Goal: Task Accomplishment & Management: Manage account settings

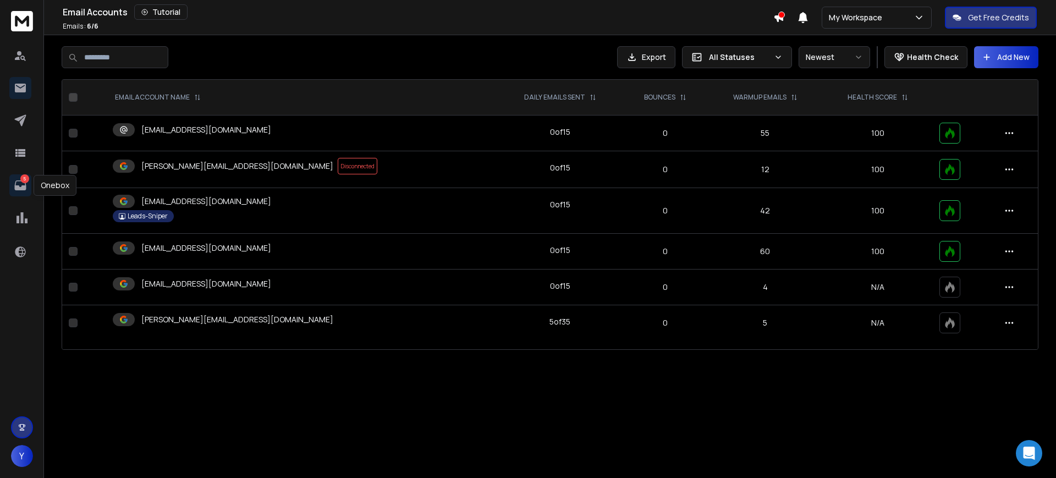
click at [18, 185] on icon at bounding box center [20, 185] width 13 height 13
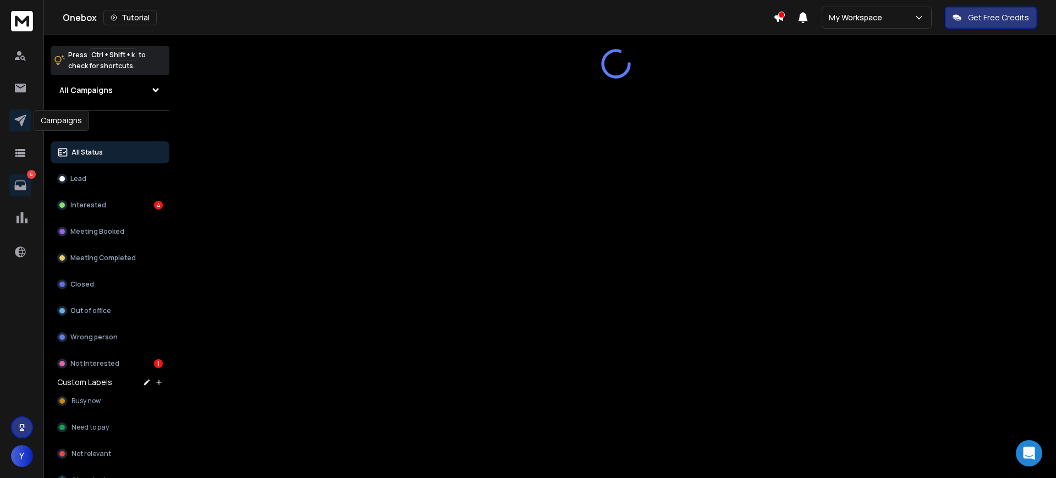
click at [19, 114] on icon at bounding box center [20, 120] width 13 height 13
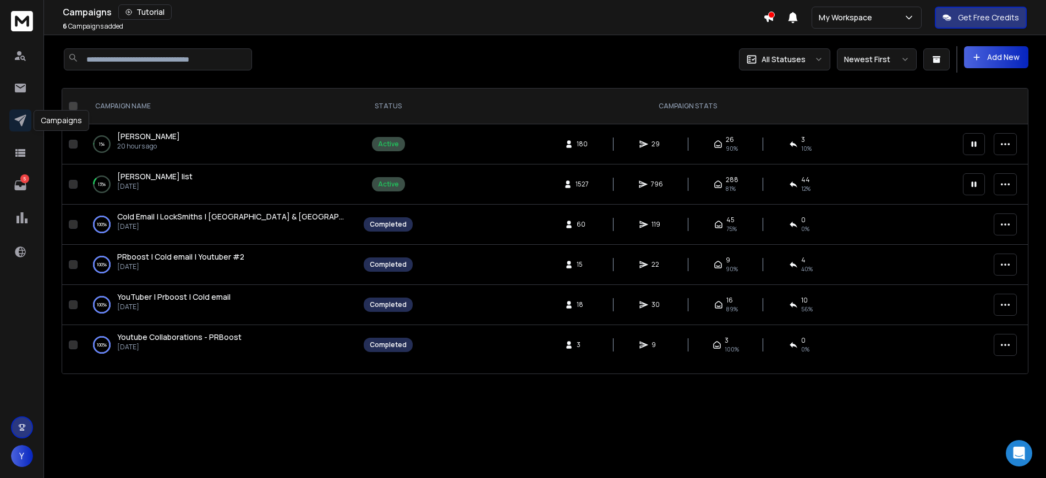
click at [171, 182] on div "13 % [PERSON_NAME] list [DATE]" at bounding box center [219, 184] width 253 height 26
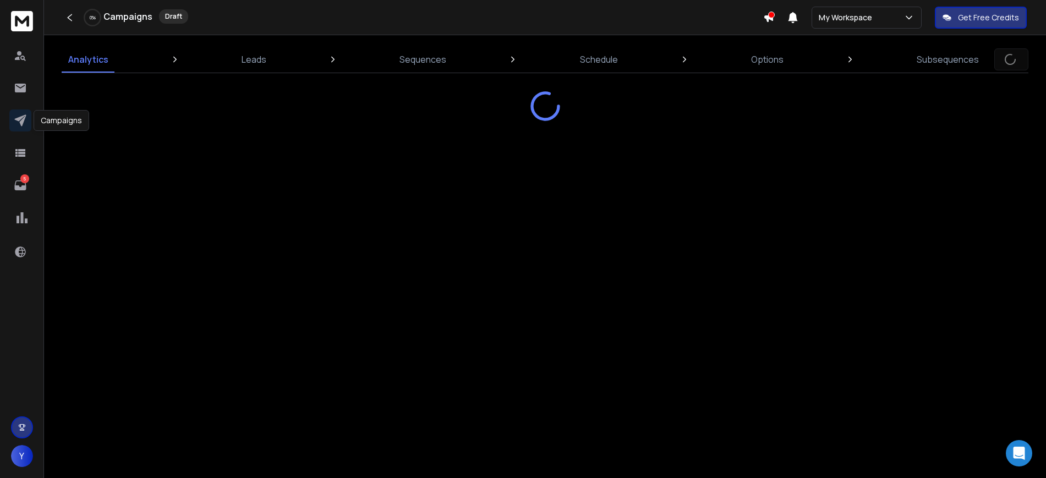
click at [27, 118] on link at bounding box center [20, 120] width 22 height 22
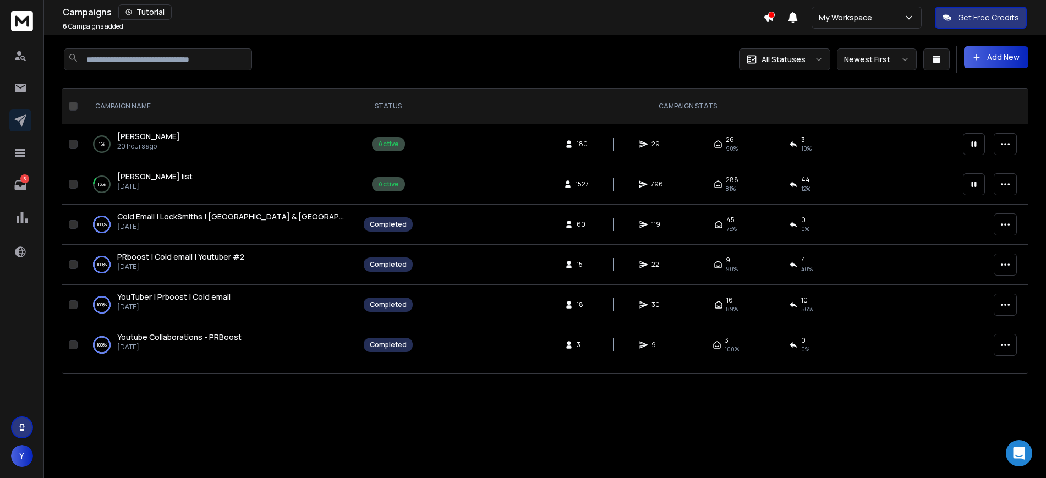
click at [198, 141] on div "1 % [PERSON_NAME] 20 hours ago" at bounding box center [219, 144] width 253 height 26
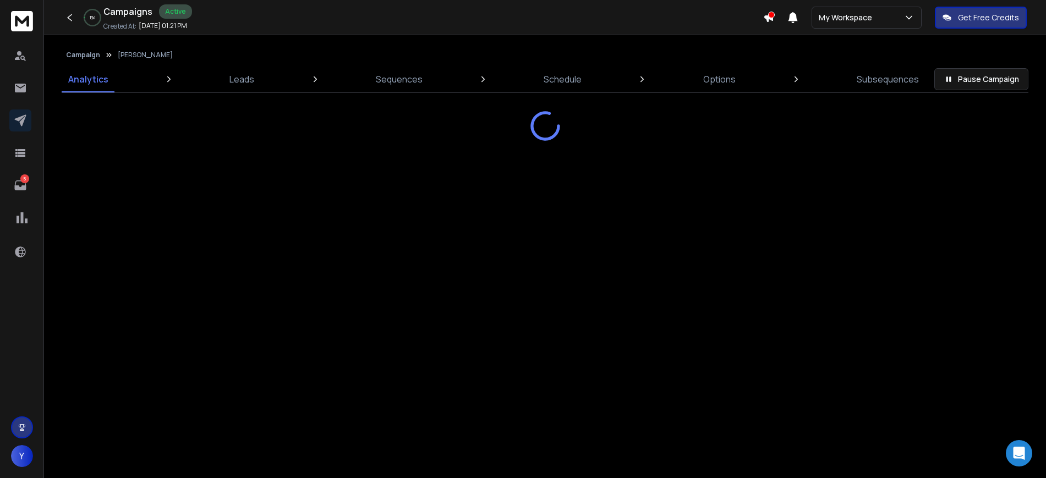
click at [510, 120] on div at bounding box center [545, 125] width 958 height 35
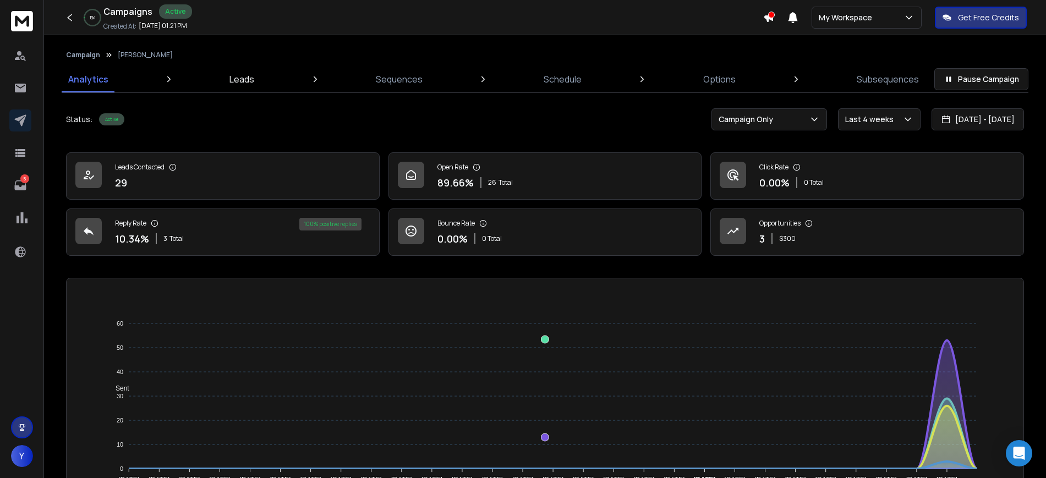
click at [248, 75] on p "Leads" at bounding box center [241, 79] width 25 height 13
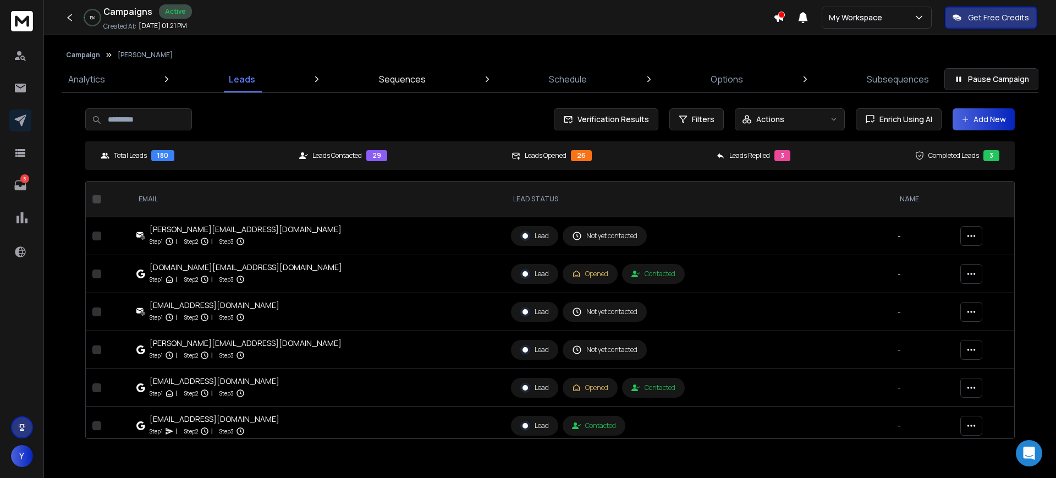
click at [420, 77] on p "Sequences" at bounding box center [402, 79] width 47 height 13
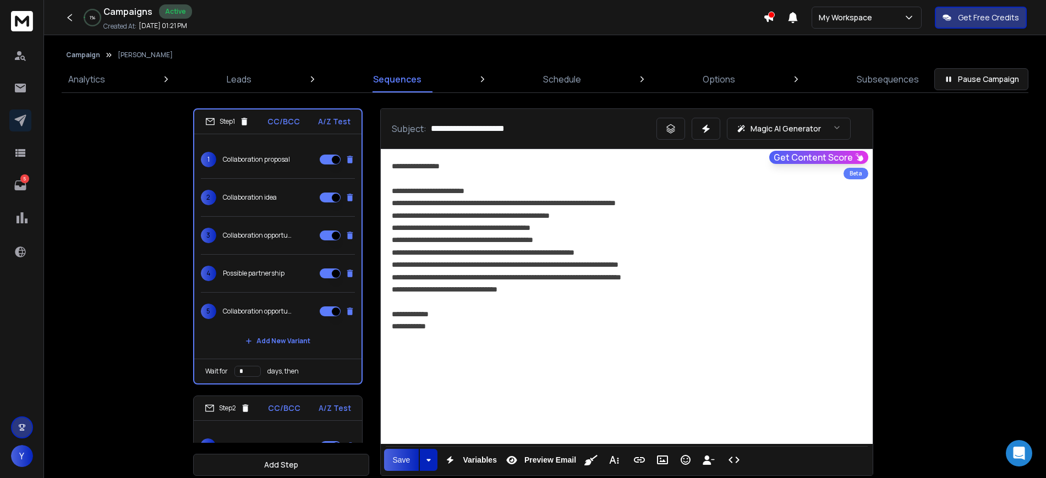
click at [977, 79] on button "Pause Campaign" at bounding box center [981, 79] width 94 height 22
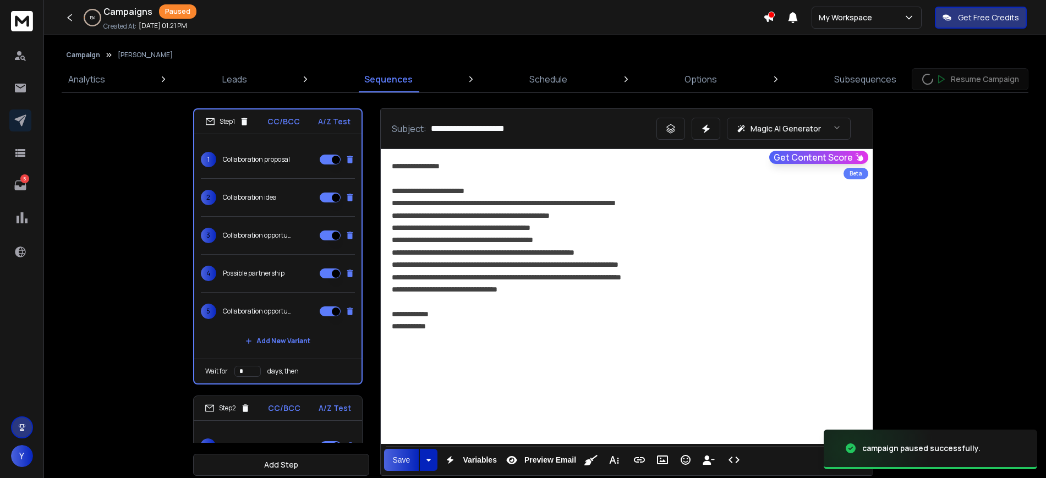
click at [259, 193] on p "Collaboration idea" at bounding box center [250, 197] width 54 height 9
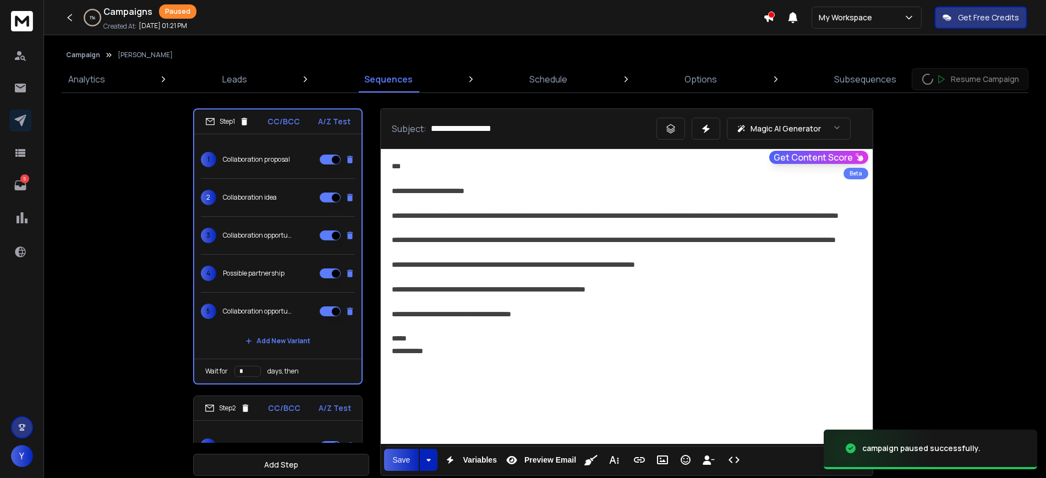
click at [261, 242] on div "3 Collaboration opportunity" at bounding box center [247, 235] width 92 height 15
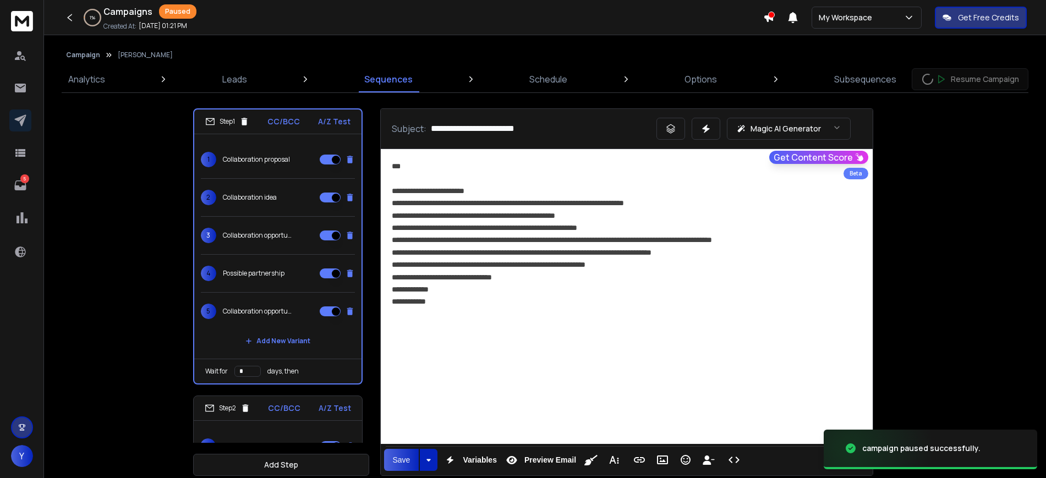
click at [260, 282] on div "4 Possible partnership" at bounding box center [278, 274] width 154 height 38
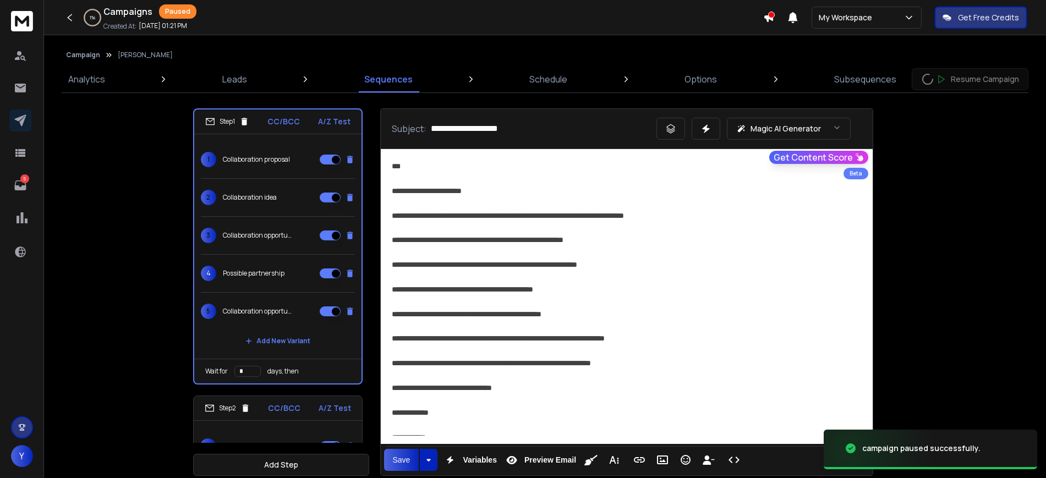
click at [260, 304] on div "5 Collaboration opportunity" at bounding box center [247, 311] width 92 height 15
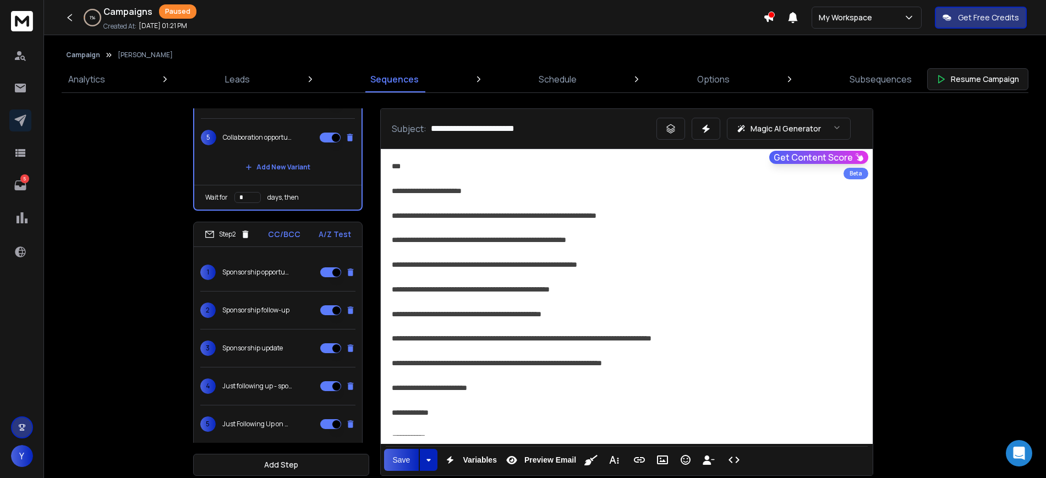
scroll to position [206, 0]
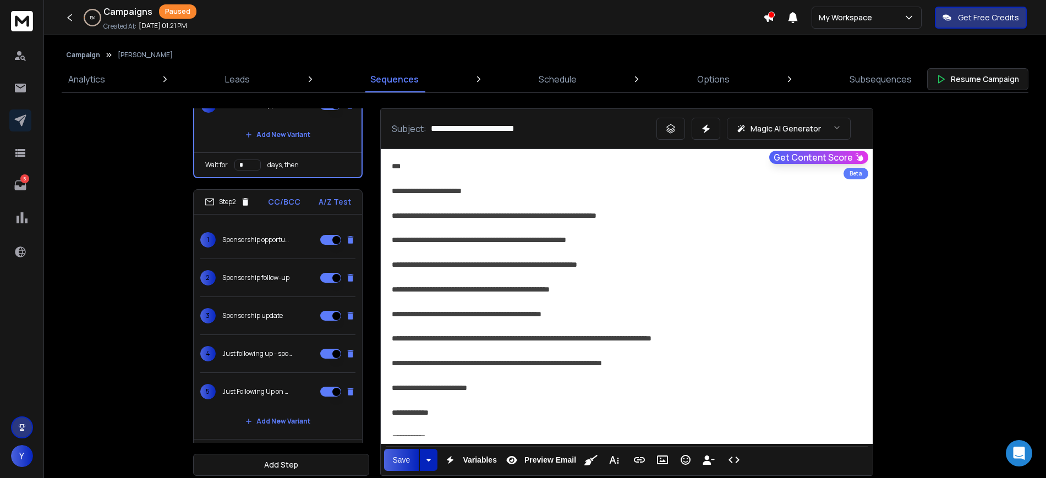
click at [265, 238] on p "Sponsorship opportunity" at bounding box center [257, 239] width 70 height 9
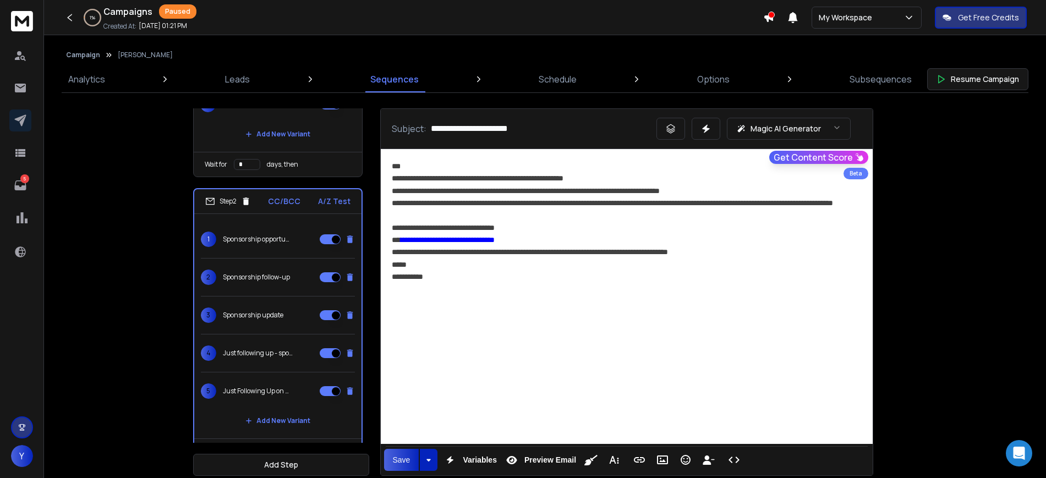
click at [264, 273] on p "Sponsorship follow-up" at bounding box center [256, 277] width 67 height 9
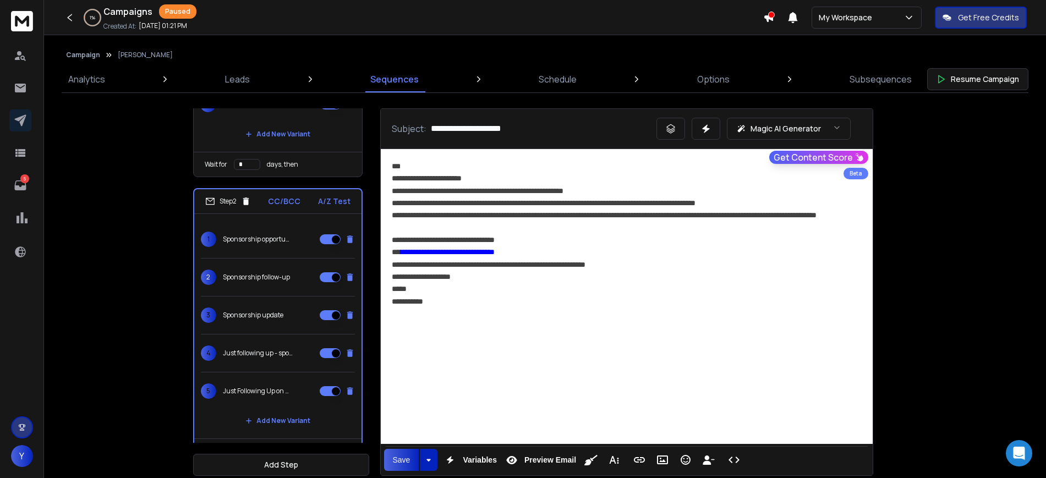
click at [261, 311] on p "Sponsorship update" at bounding box center [253, 315] width 61 height 9
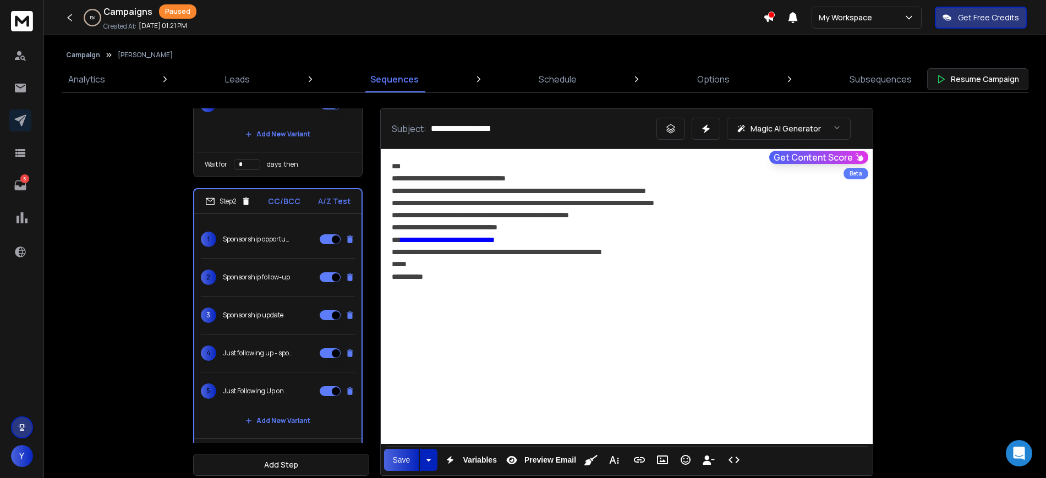
click at [261, 343] on div "4 Just following up - sponsorship opportunity" at bounding box center [278, 354] width 154 height 38
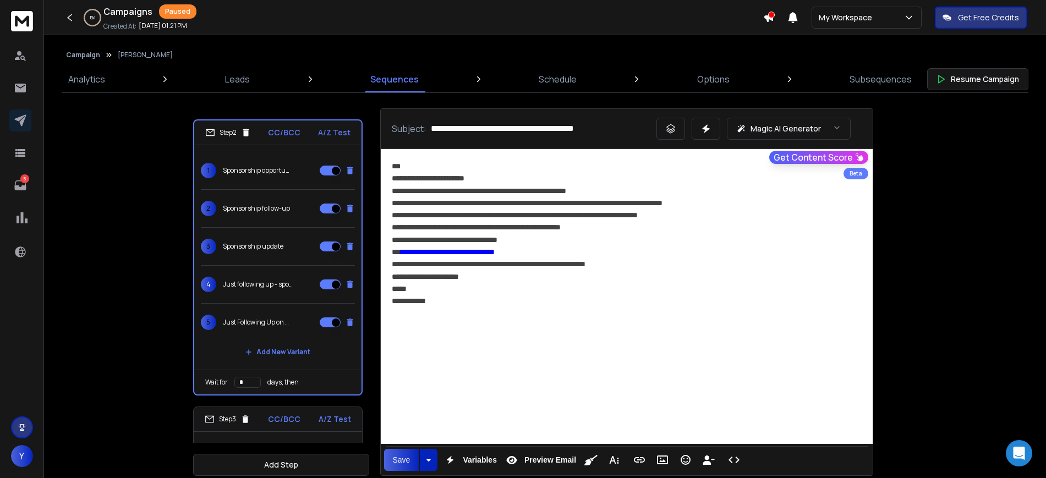
click at [264, 317] on div "5 Just Following Up on My Previous Email" at bounding box center [247, 322] width 92 height 15
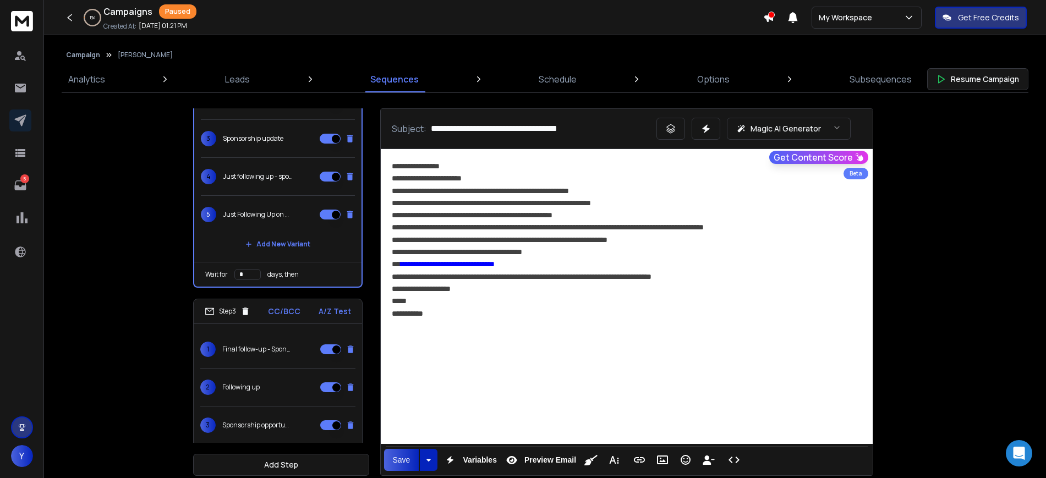
scroll to position [413, 0]
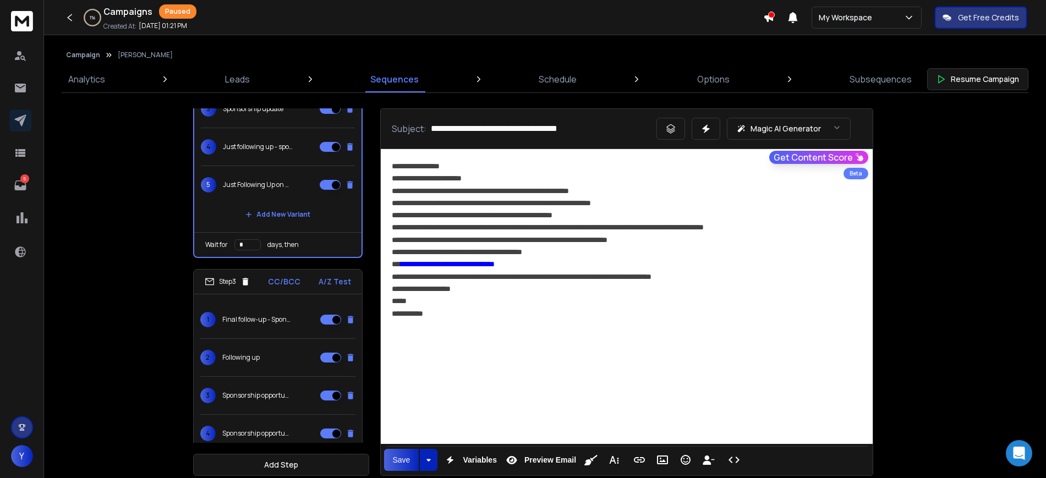
click at [273, 324] on p "Final follow-up - Sponsorship offer still open?" at bounding box center [257, 319] width 70 height 9
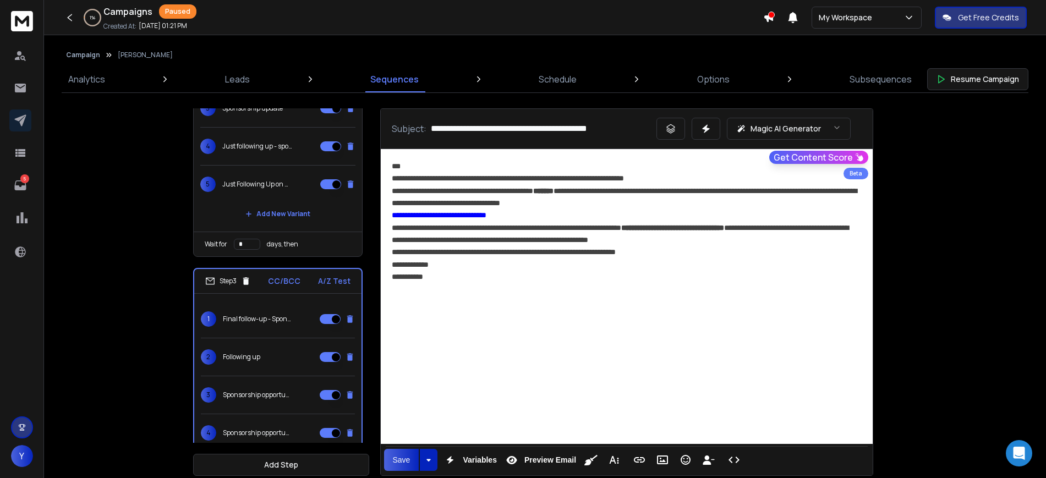
click at [265, 354] on div "2 Following up" at bounding box center [278, 357] width 154 height 38
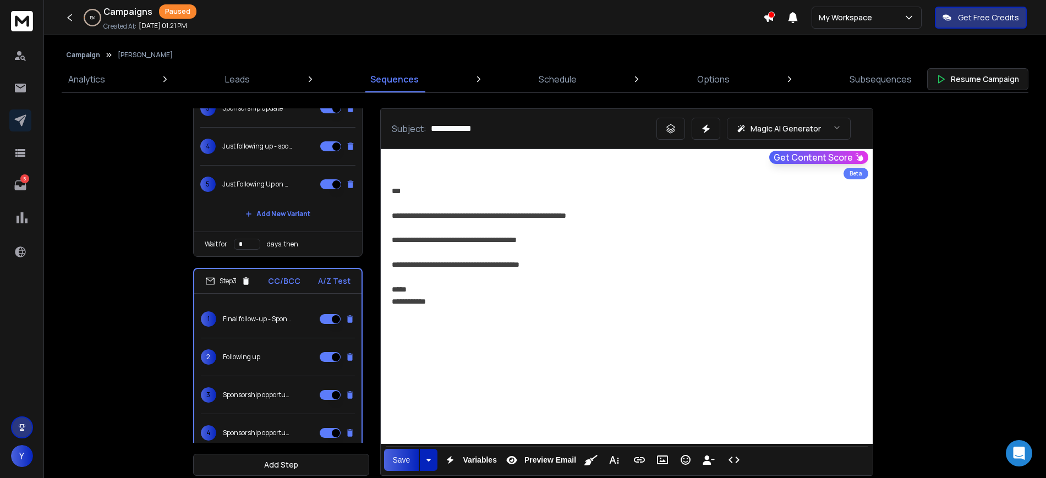
click at [261, 378] on div "3 Sponsorship opportunity" at bounding box center [278, 395] width 154 height 38
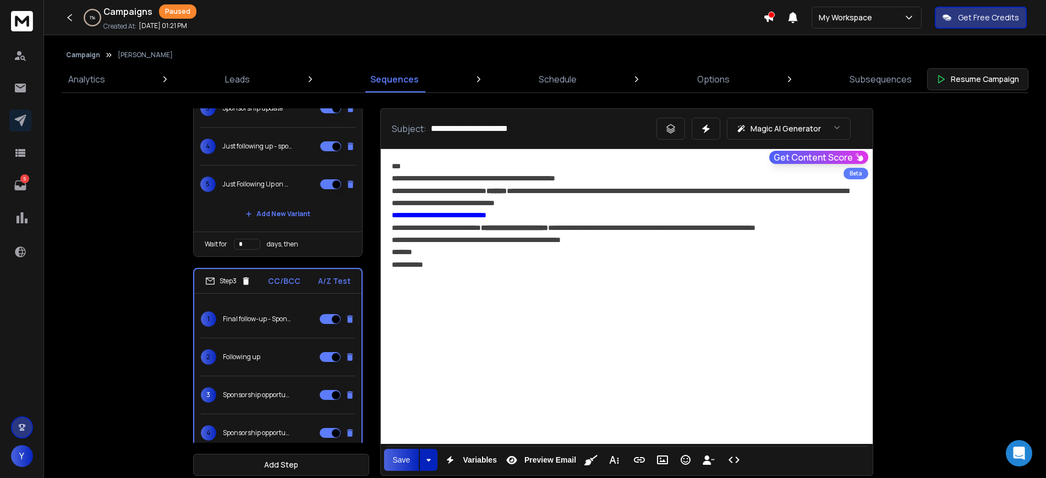
click at [256, 342] on div "2 Following up" at bounding box center [278, 357] width 154 height 38
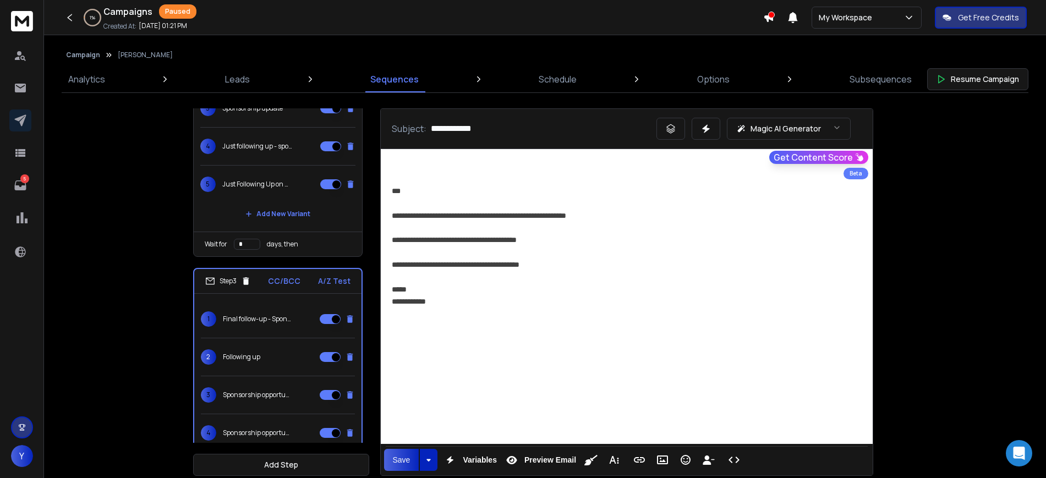
click at [399, 170] on div "**********" at bounding box center [627, 234] width 470 height 148
click at [261, 355] on div "2 Following up" at bounding box center [278, 357] width 154 height 38
click at [250, 390] on div "3 Sponsorship opportunity" at bounding box center [247, 394] width 92 height 15
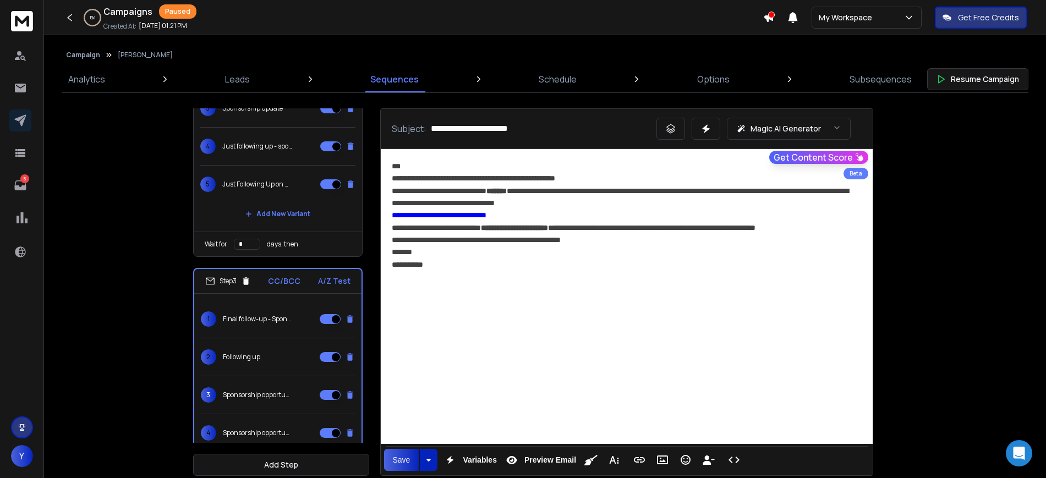
scroll to position [481, 0]
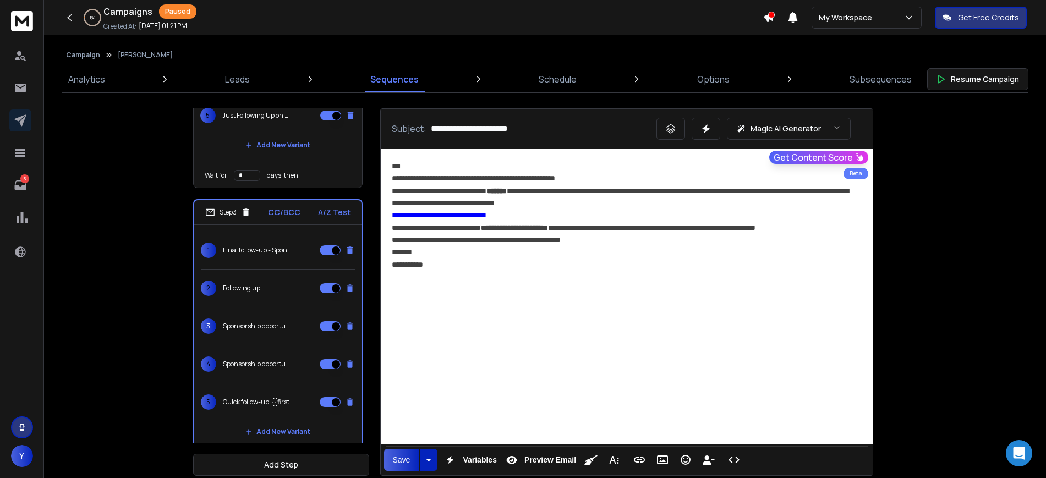
click at [260, 372] on div "4 Sponsorship opportunity" at bounding box center [278, 365] width 154 height 38
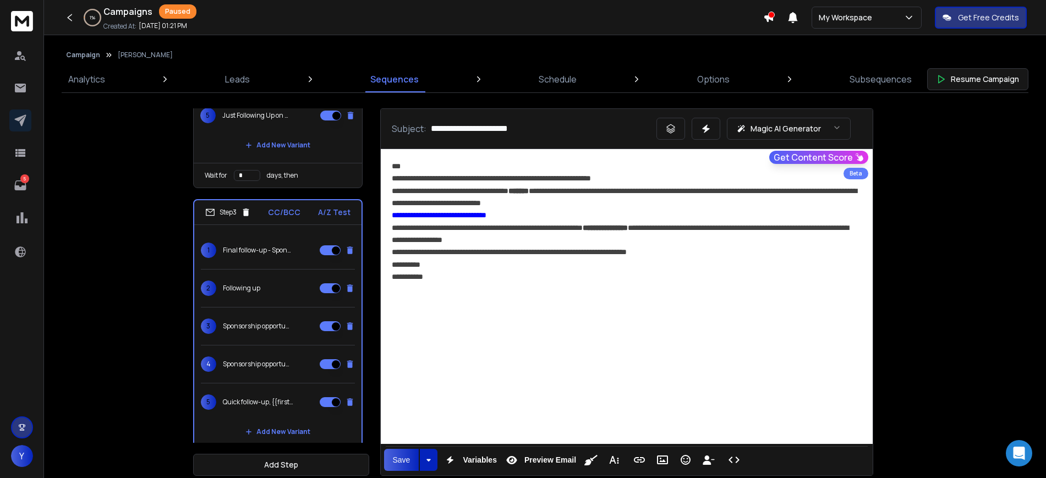
click at [257, 392] on div "5 Quick follow-up, {{firstName}}" at bounding box center [278, 402] width 154 height 37
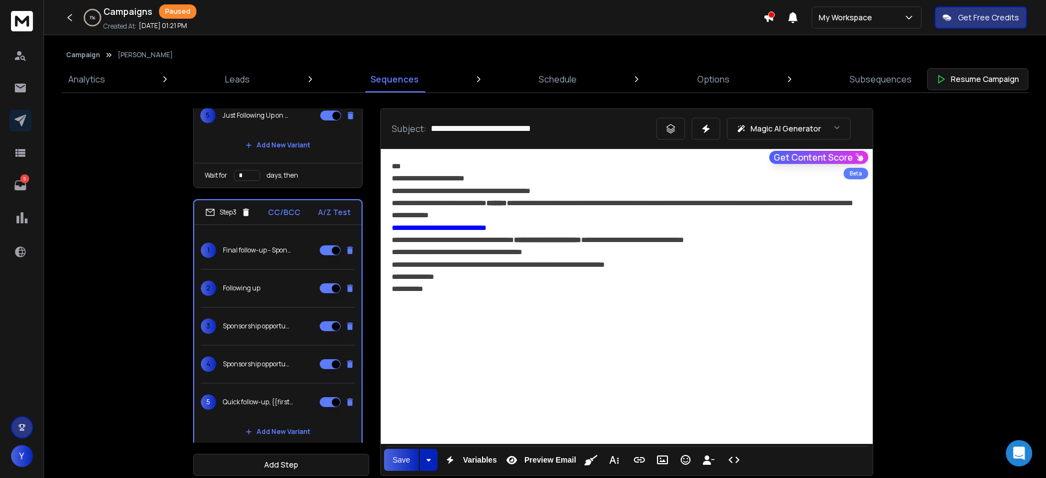
click at [258, 370] on div "4 Sponsorship opportunity" at bounding box center [247, 364] width 92 height 15
type input "**********"
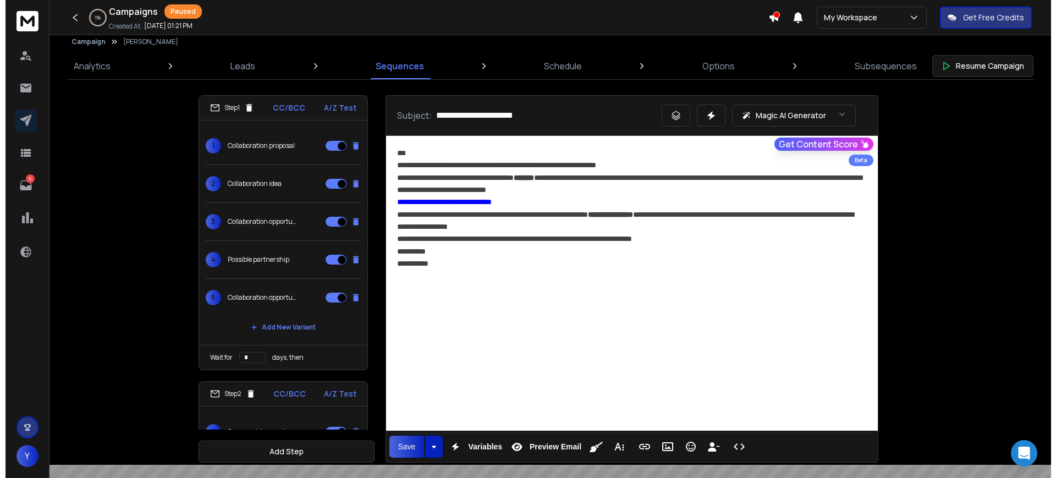
scroll to position [0, 0]
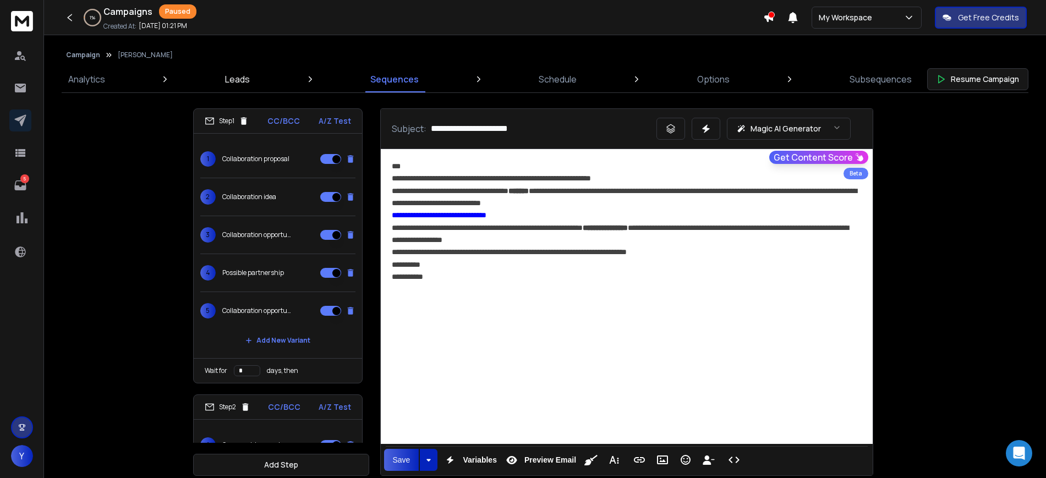
click at [237, 82] on p "Leads" at bounding box center [237, 79] width 25 height 13
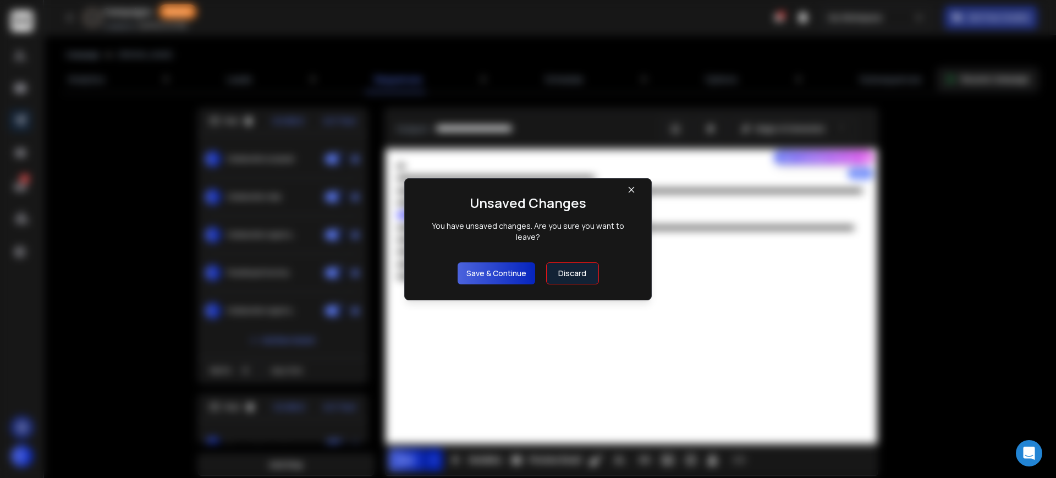
click at [632, 193] on icon at bounding box center [631, 189] width 9 height 9
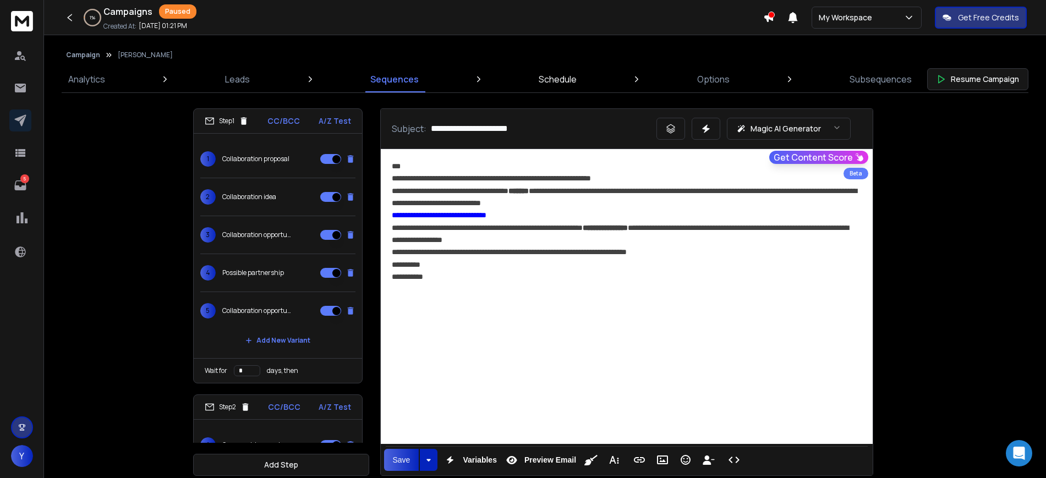
click at [571, 80] on p "Schedule" at bounding box center [558, 79] width 38 height 13
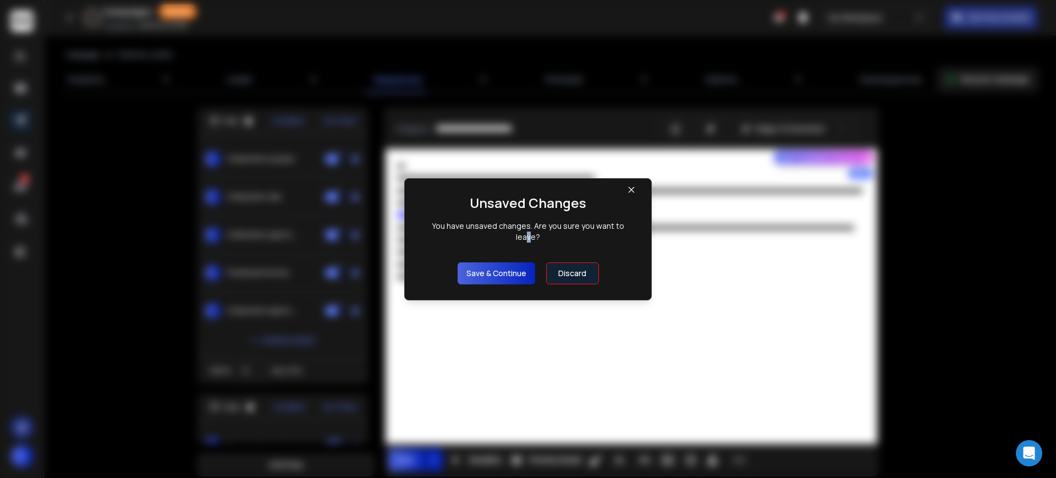
click at [623, 192] on div "Unsaved Changes You have unsaved changes. Are you sure you want to leave? Save …" at bounding box center [528, 239] width 248 height 122
click at [628, 192] on icon at bounding box center [631, 189] width 9 height 9
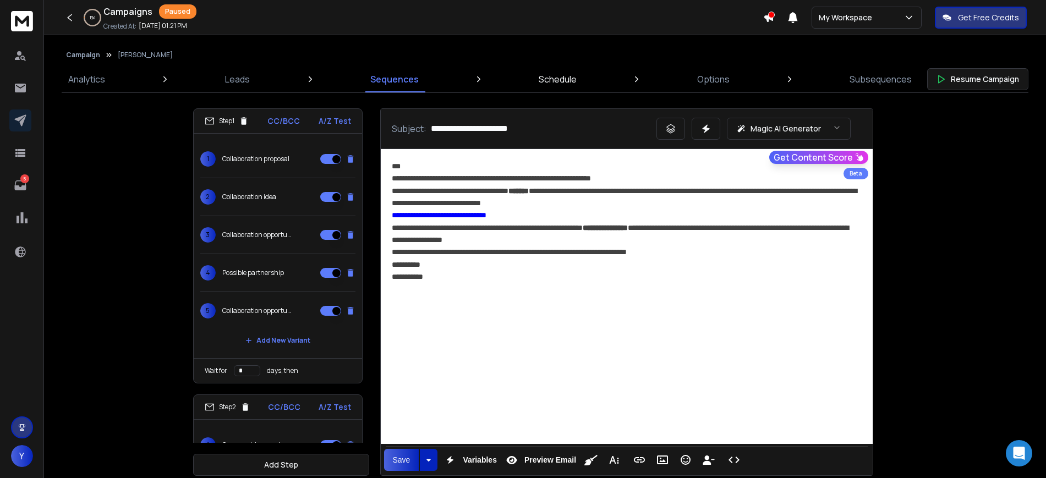
click at [573, 78] on p "Schedule" at bounding box center [558, 79] width 38 height 13
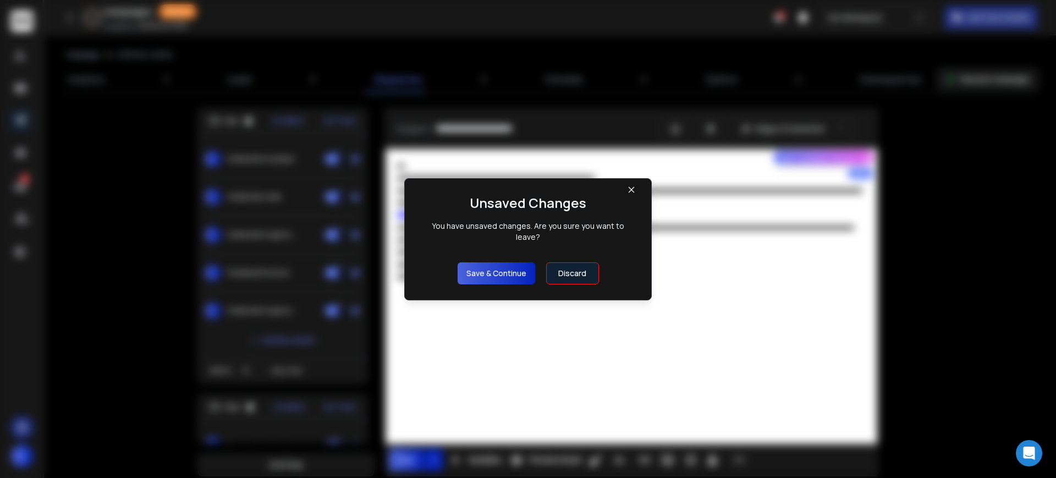
click at [517, 269] on button "Save & Continue" at bounding box center [497, 273] width 78 height 22
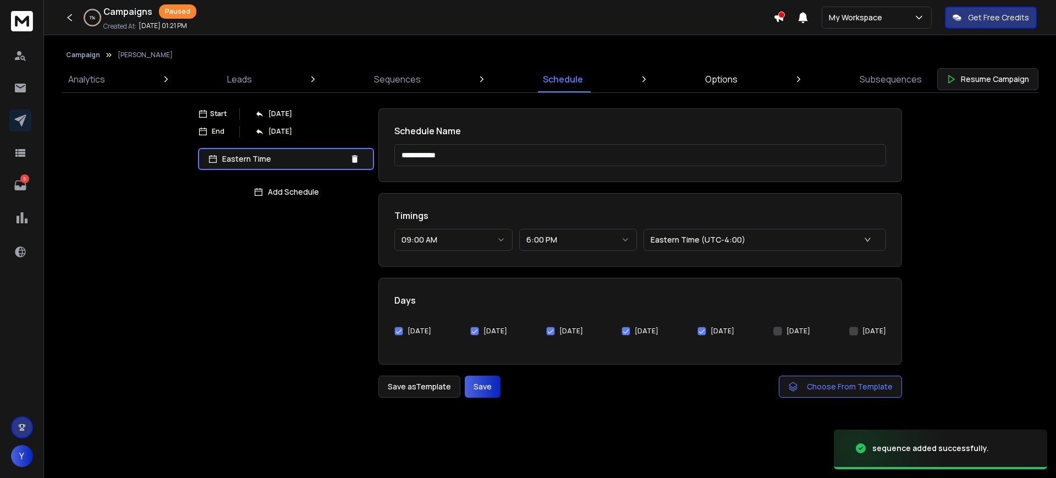
click at [705, 76] on link "Options" at bounding box center [722, 79] width 46 height 26
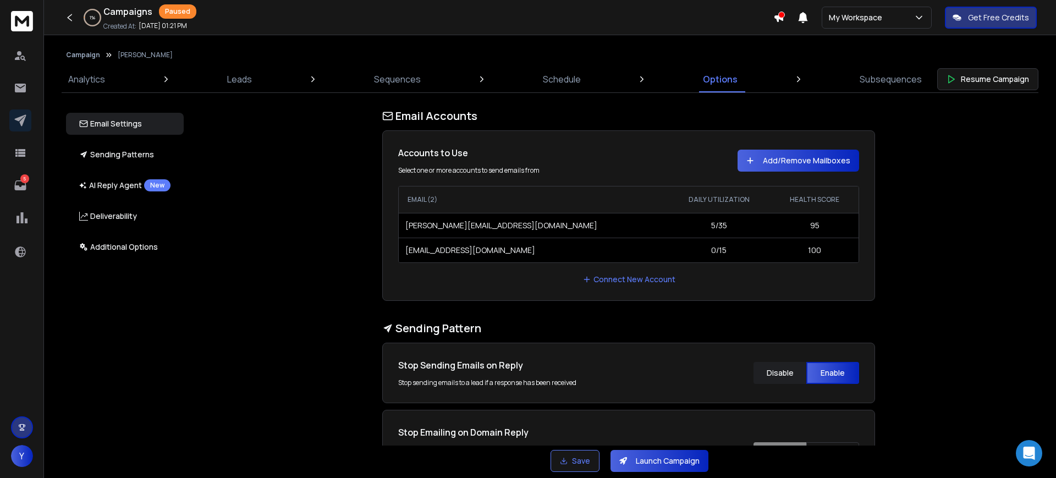
click at [792, 157] on button "Add/Remove Mailboxes" at bounding box center [799, 161] width 122 height 22
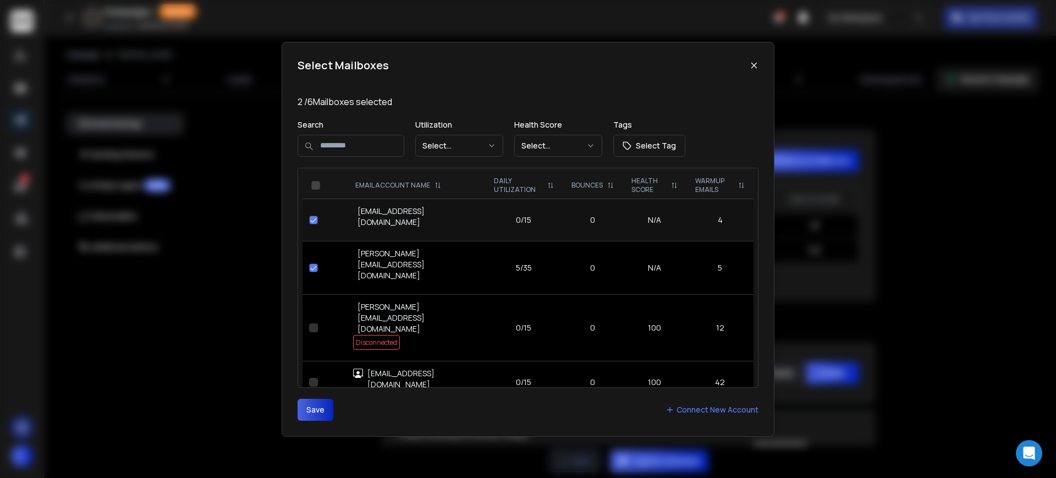
click at [316, 216] on button "button" at bounding box center [313, 220] width 9 height 9
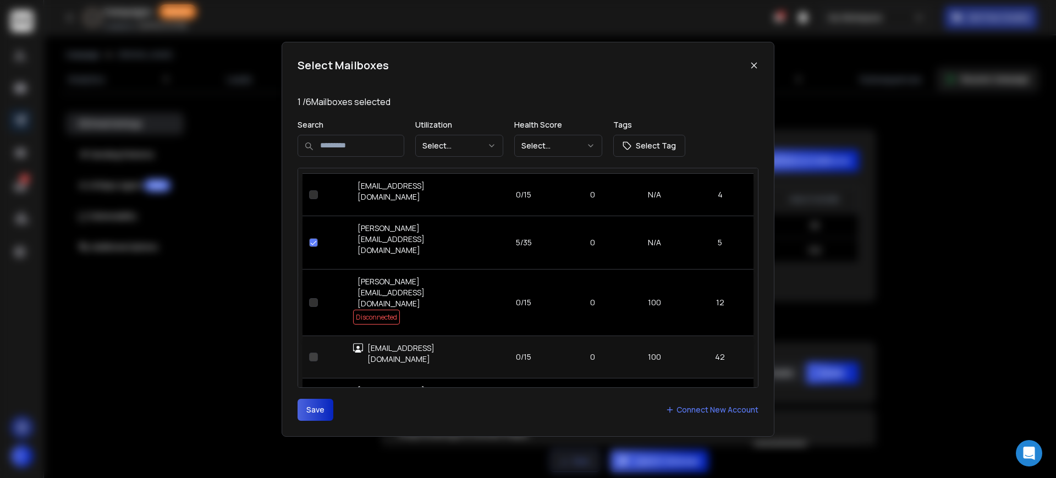
scroll to position [39, 0]
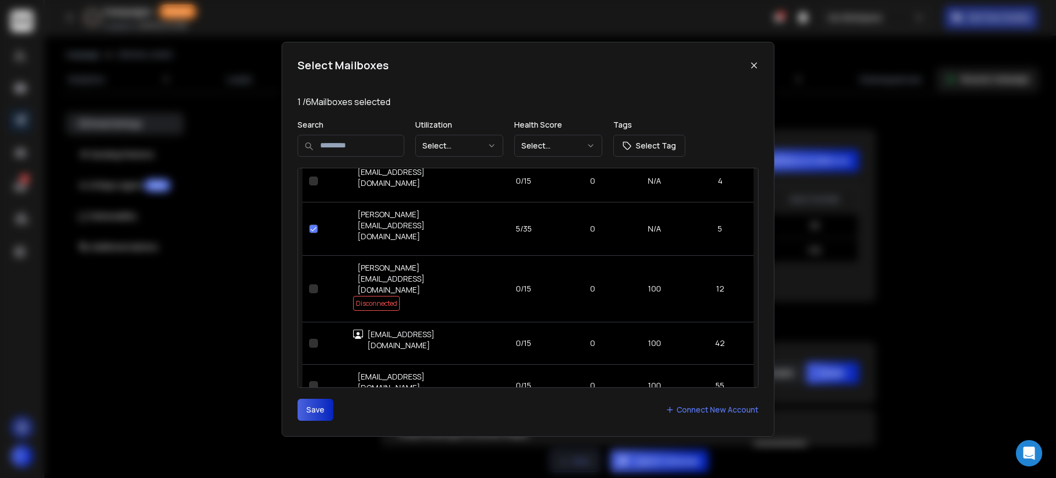
click at [315, 424] on button "button" at bounding box center [313, 428] width 9 height 9
click at [323, 406] on button "Save" at bounding box center [316, 410] width 36 height 22
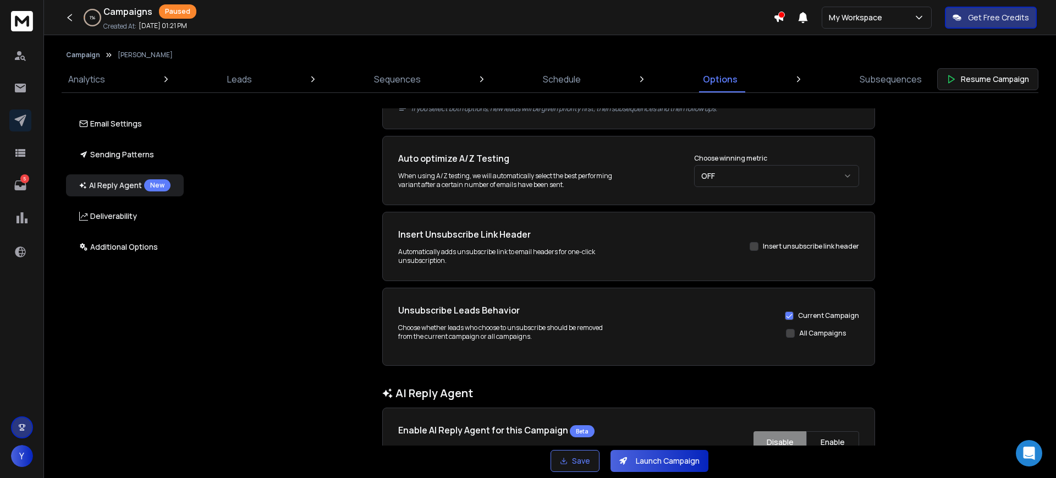
scroll to position [688, 0]
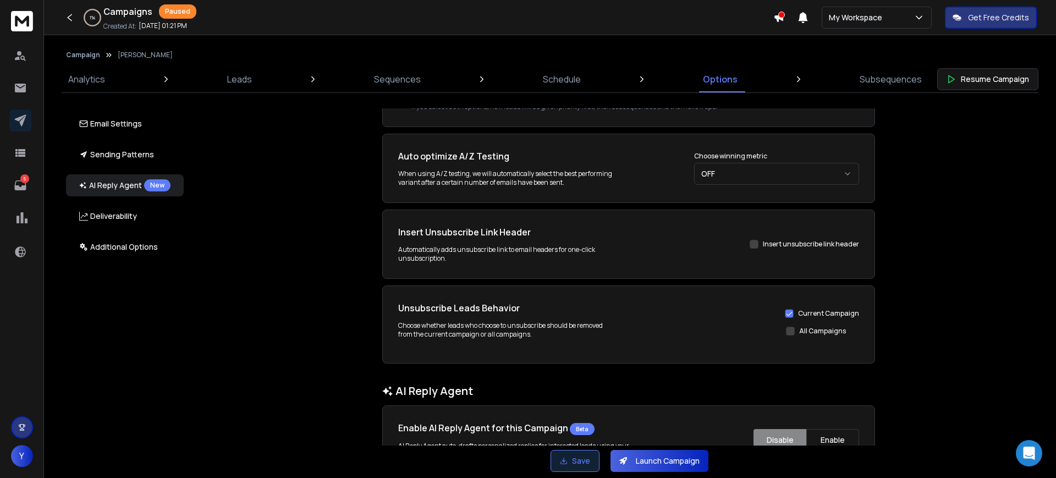
click at [569, 465] on button "Save" at bounding box center [575, 461] width 49 height 22
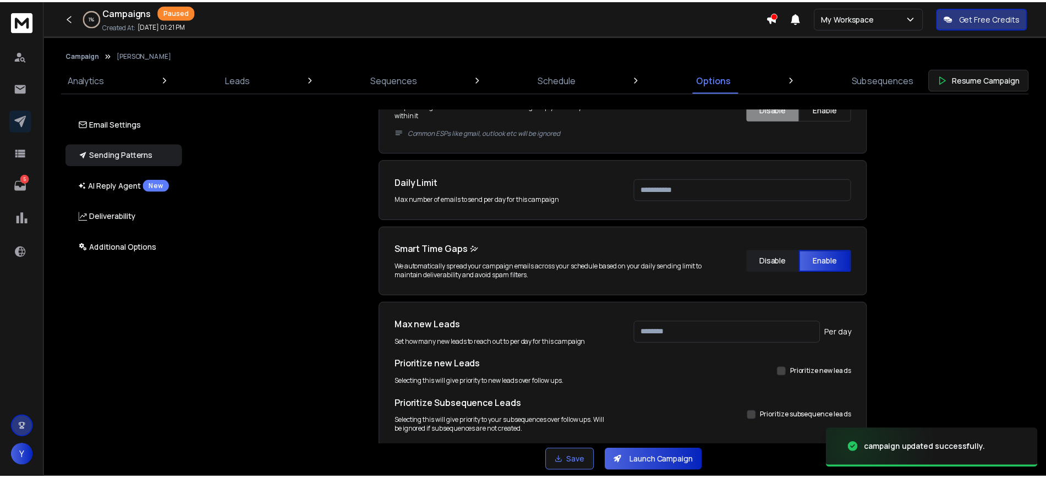
scroll to position [0, 0]
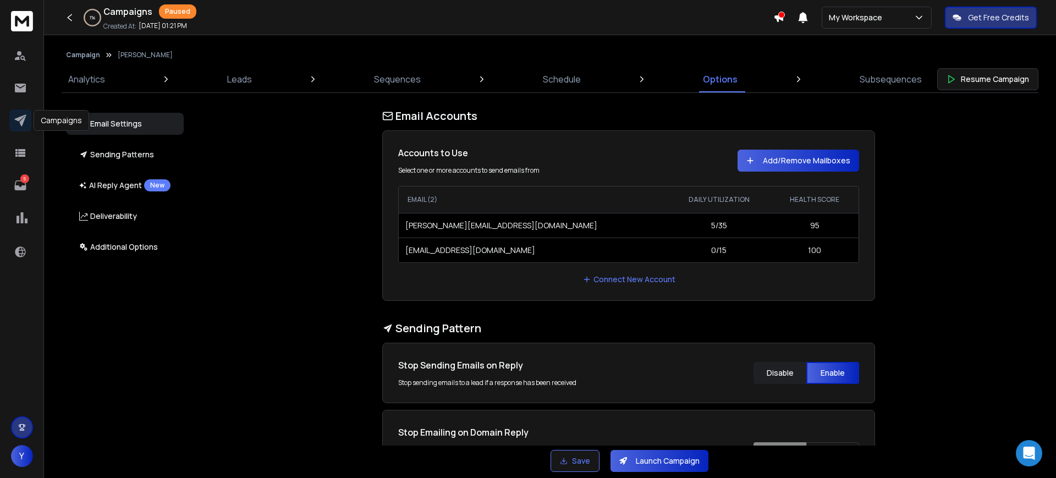
click at [27, 124] on link at bounding box center [20, 120] width 22 height 22
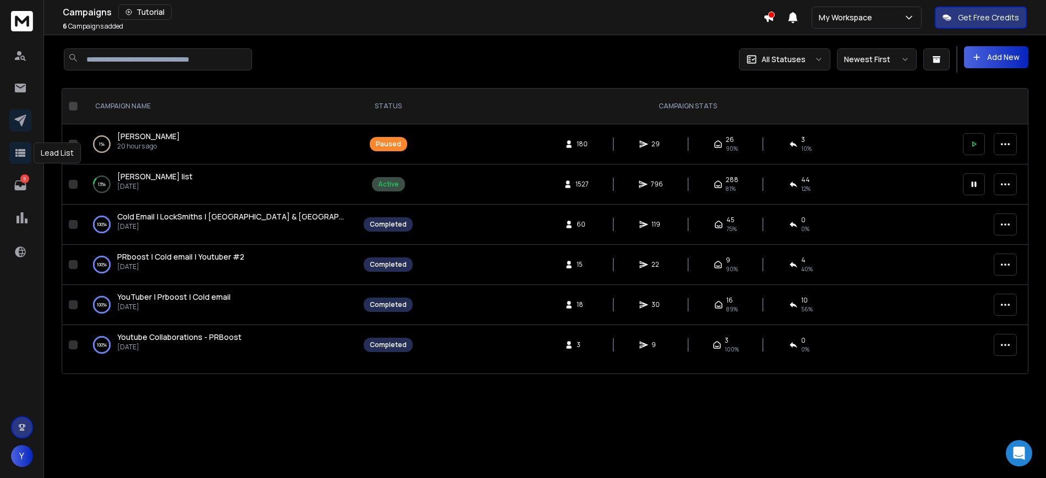
click at [23, 147] on icon at bounding box center [20, 152] width 13 height 13
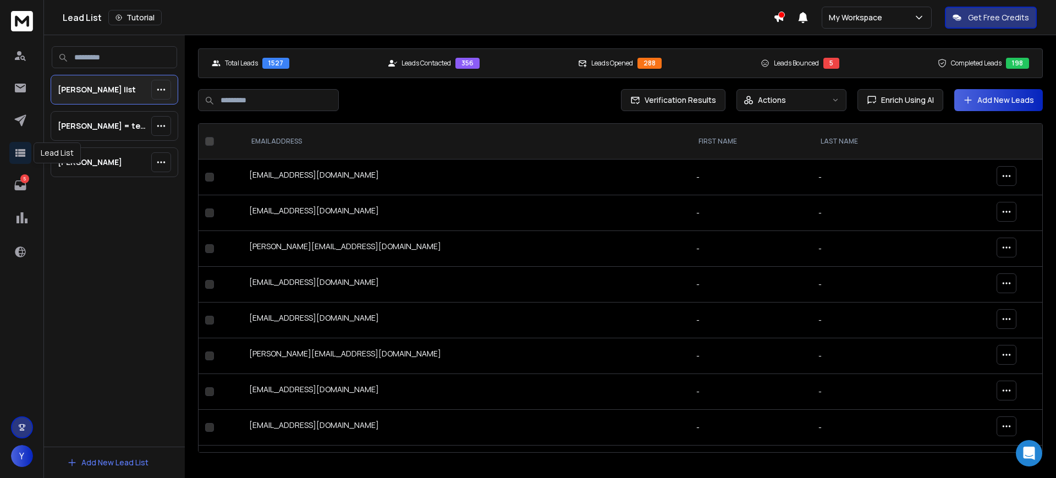
click at [93, 239] on div "[PERSON_NAME] list [PERSON_NAME] = test - delete [PERSON_NAME]" at bounding box center [114, 254] width 141 height 359
click at [123, 127] on p "[PERSON_NAME] = test - delete" at bounding box center [102, 125] width 89 height 11
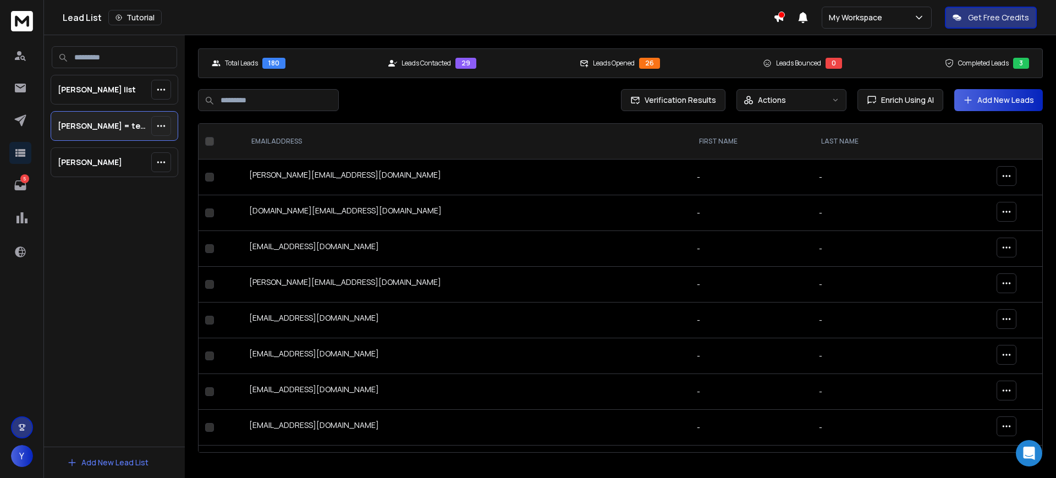
click at [165, 126] on icon "button" at bounding box center [161, 126] width 8 height 2
click at [130, 167] on p "Delete Lead List" at bounding box center [137, 167] width 60 height 11
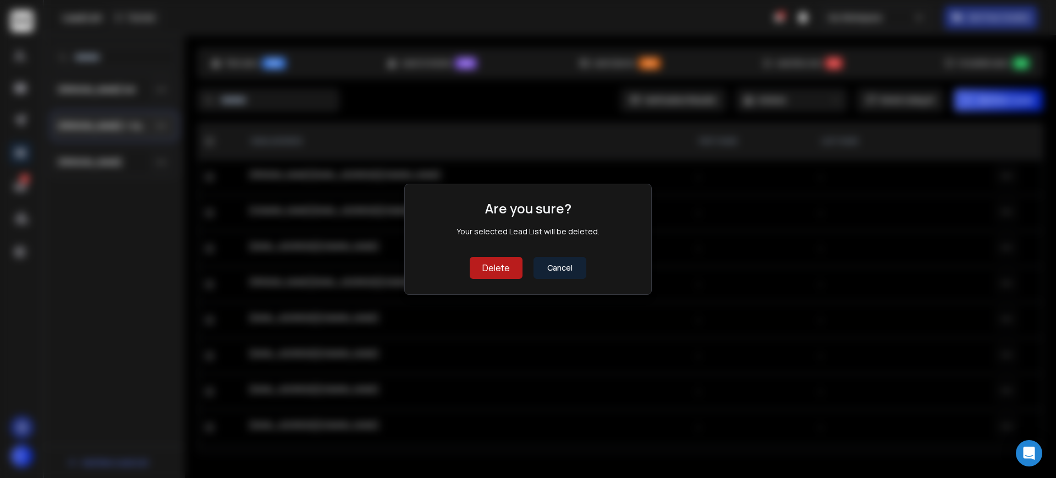
click at [494, 269] on button "Delete" at bounding box center [496, 268] width 53 height 22
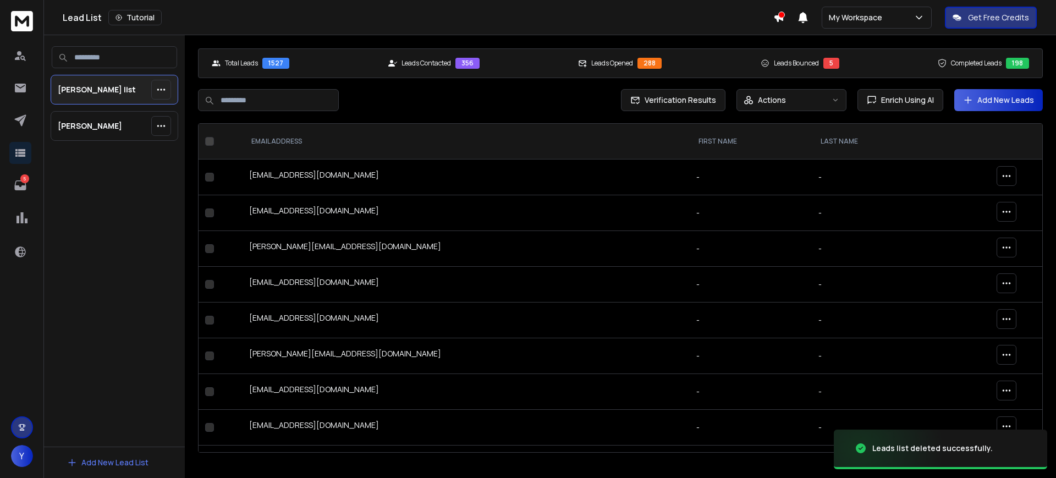
click at [107, 126] on div "[PERSON_NAME]" at bounding box center [115, 126] width 128 height 30
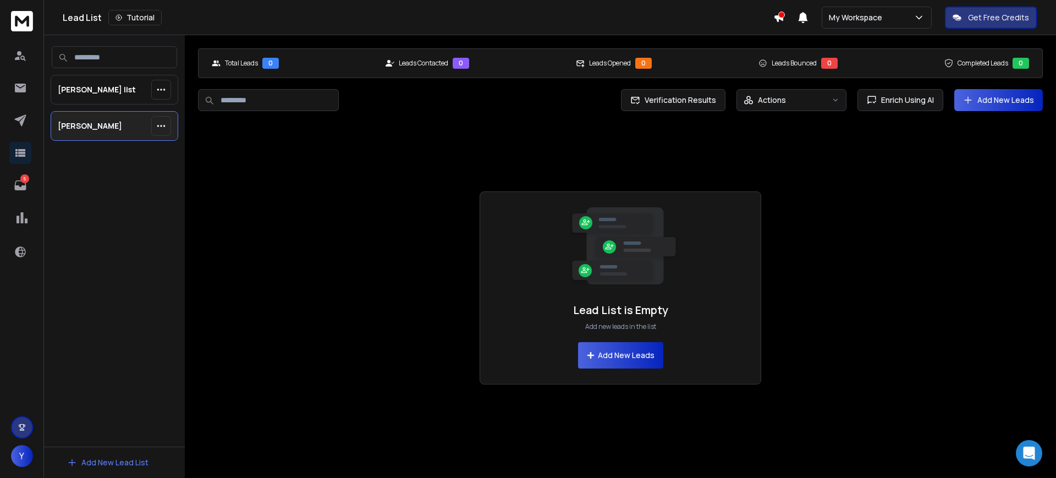
click at [90, 88] on p "[PERSON_NAME] list" at bounding box center [97, 89] width 78 height 11
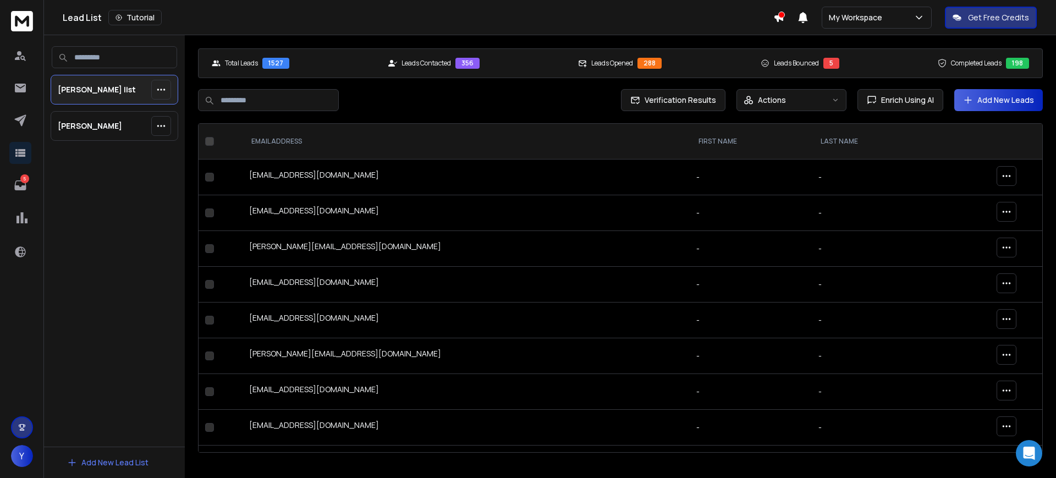
click at [95, 125] on div "[PERSON_NAME]" at bounding box center [115, 126] width 128 height 30
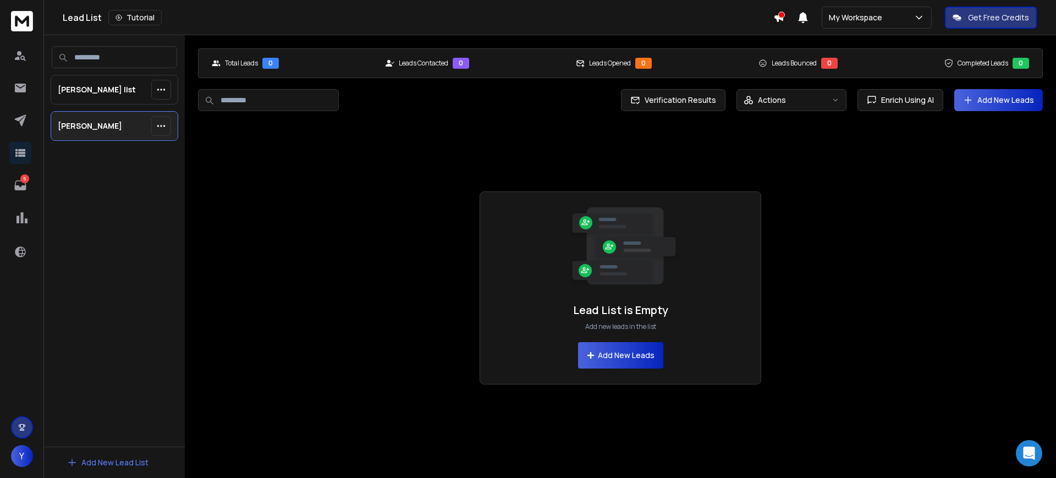
click at [96, 92] on p "[PERSON_NAME] list" at bounding box center [97, 89] width 78 height 11
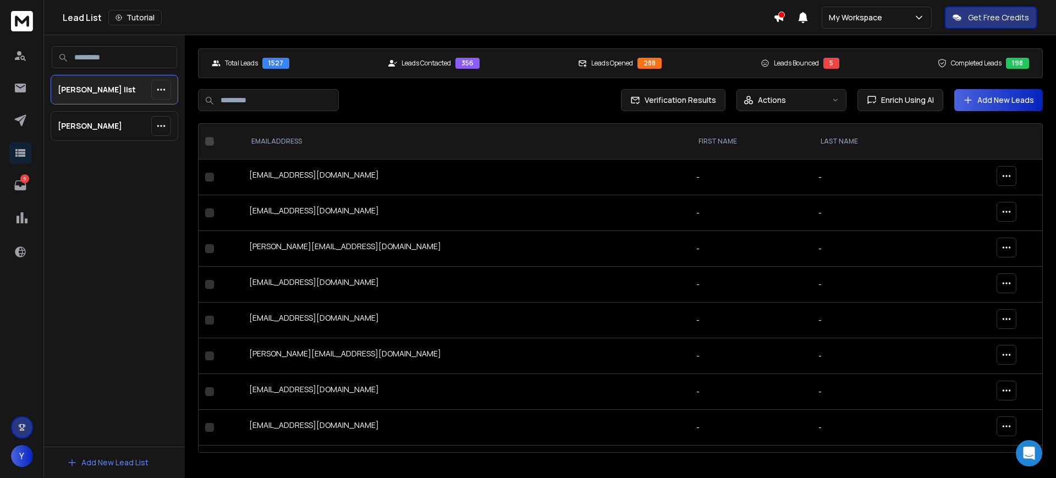
click at [102, 122] on div "[PERSON_NAME]" at bounding box center [115, 126] width 128 height 30
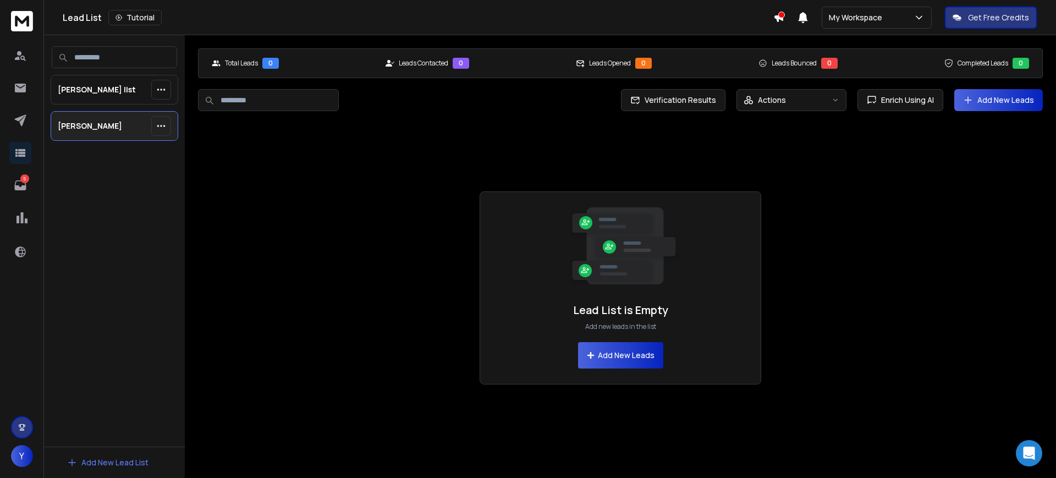
click at [106, 74] on div "[PERSON_NAME] list [PERSON_NAME] Add New Lead List" at bounding box center [114, 279] width 141 height 467
click at [107, 83] on div "[PERSON_NAME] list" at bounding box center [115, 90] width 128 height 30
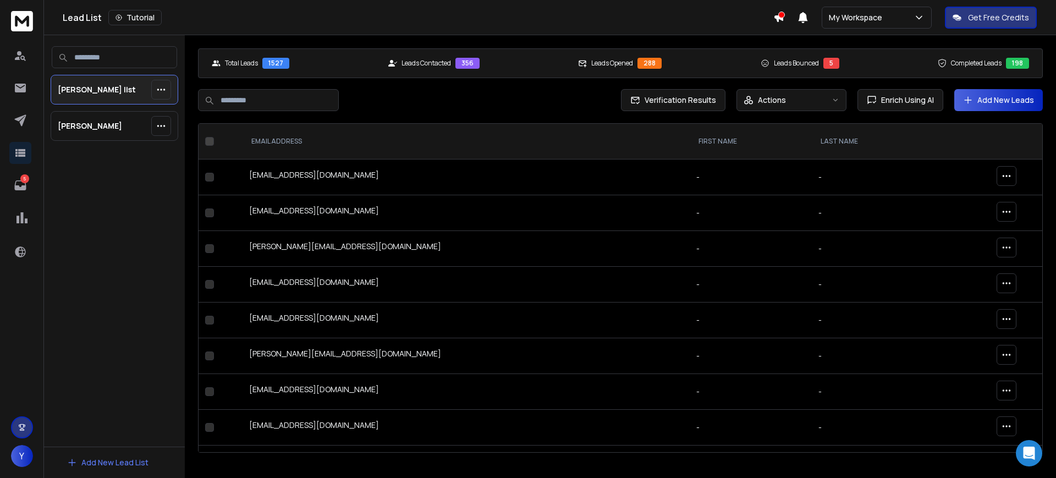
click at [78, 128] on p "[PERSON_NAME]" at bounding box center [90, 125] width 64 height 11
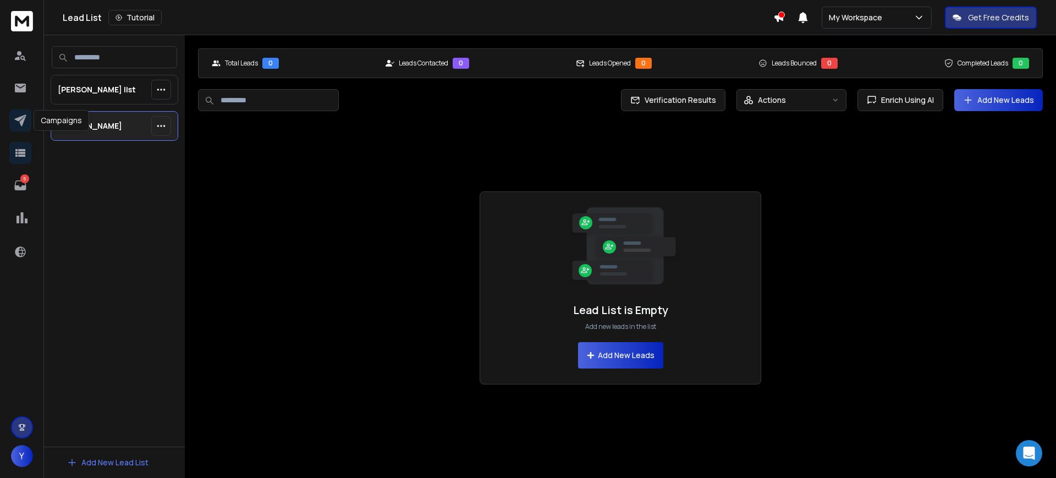
click at [17, 112] on link at bounding box center [20, 120] width 22 height 22
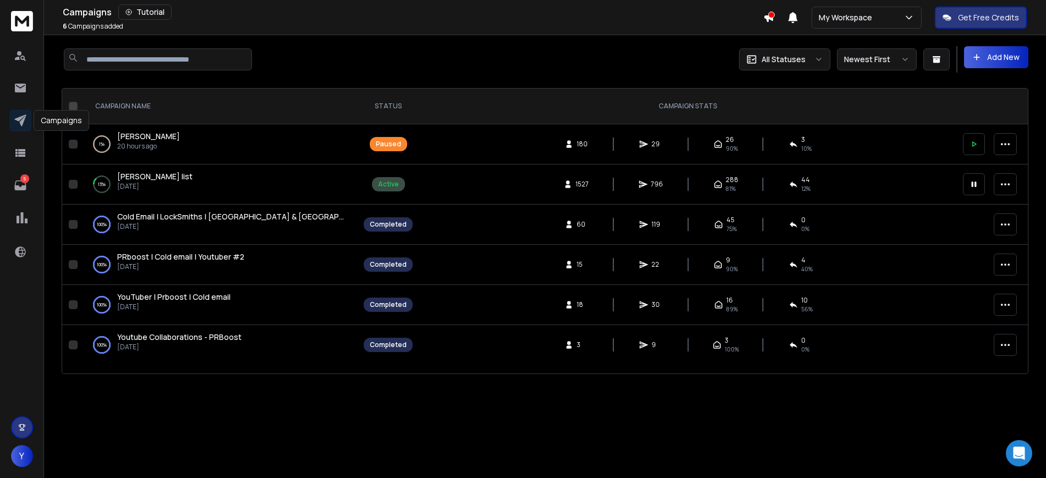
click at [153, 144] on p "20 hours ago" at bounding box center [148, 146] width 63 height 9
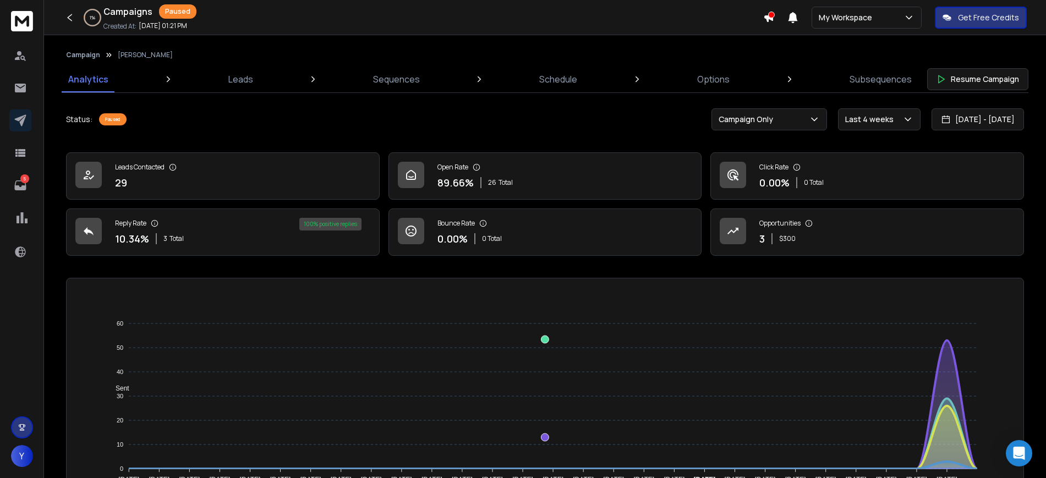
drag, startPoint x: 242, startPoint y: 80, endPoint x: 261, endPoint y: 78, distance: 19.4
click at [242, 80] on p "Leads" at bounding box center [240, 79] width 25 height 13
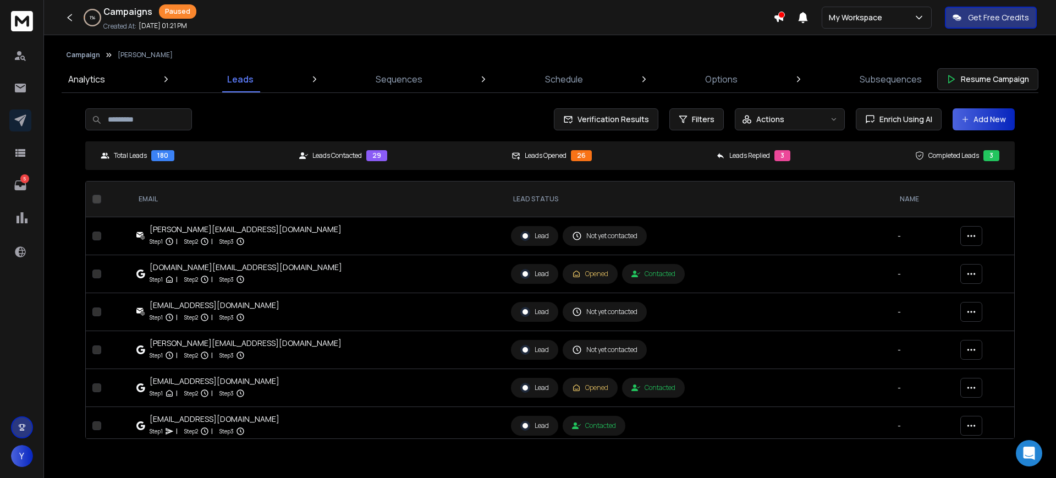
click at [87, 81] on p "Analytics" at bounding box center [86, 79] width 37 height 13
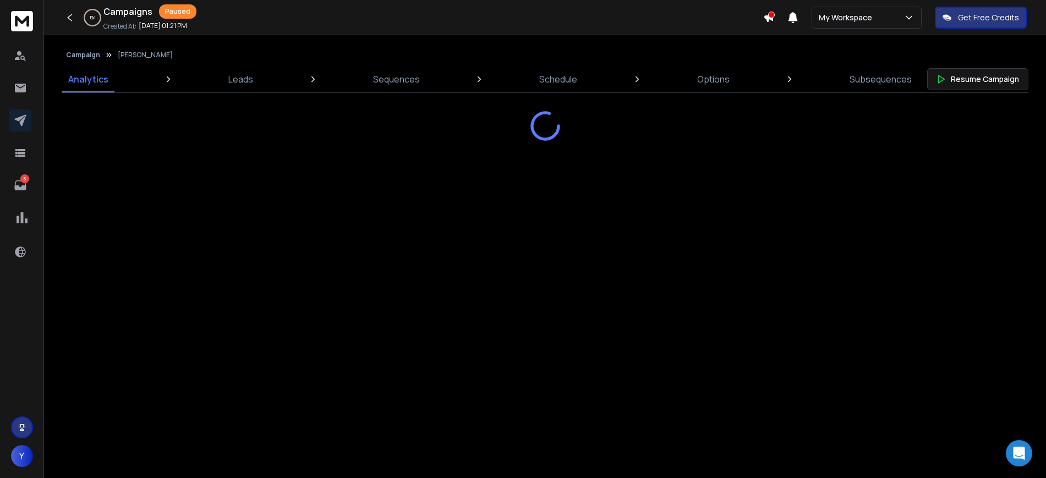
click at [260, 78] on div "Analytics Leads Sequences Schedule Options Subsequences" at bounding box center [490, 79] width 857 height 26
click at [254, 79] on link "Leads" at bounding box center [241, 79] width 38 height 26
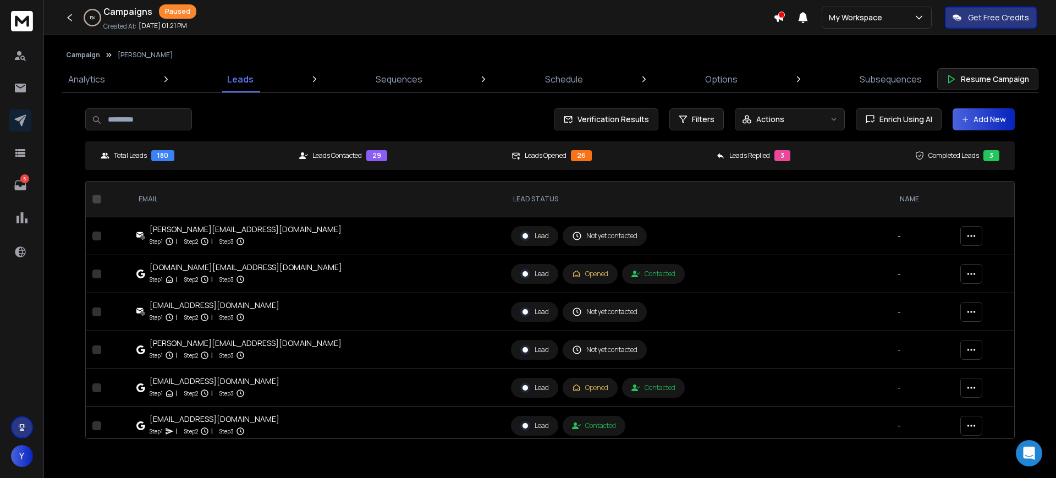
click at [136, 150] on div "Total Leads 180" at bounding box center [138, 155] width 74 height 11
click at [408, 81] on p "Sequences" at bounding box center [399, 79] width 47 height 13
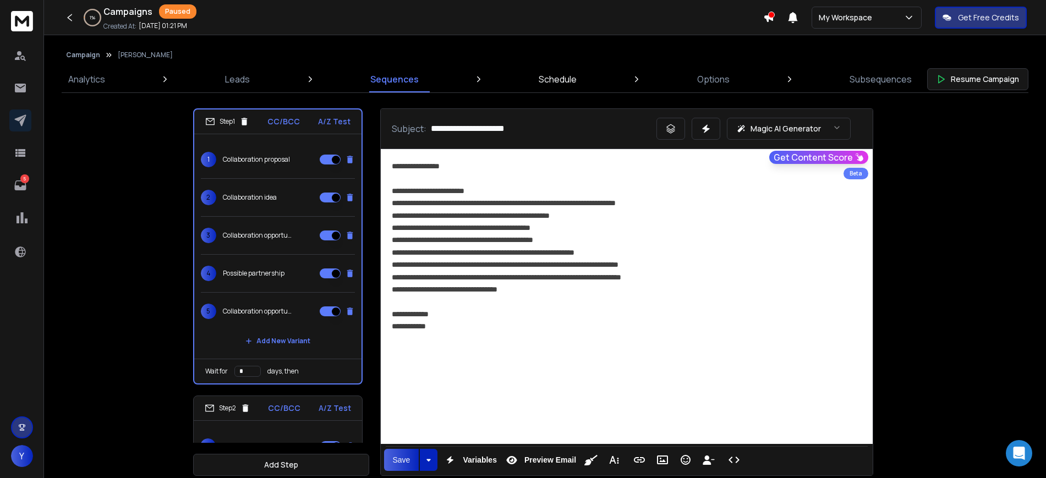
click at [536, 76] on link "Schedule" at bounding box center [557, 79] width 51 height 26
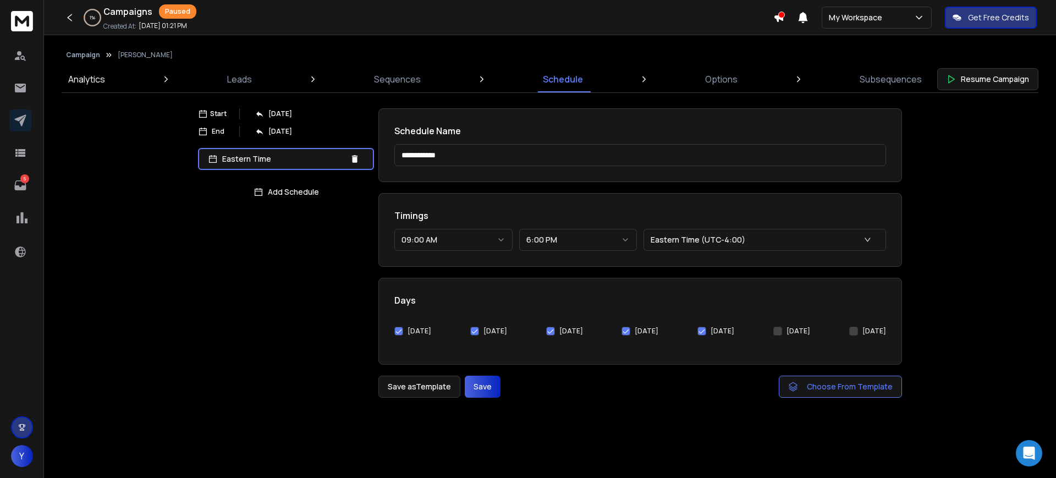
click at [98, 85] on p "Analytics" at bounding box center [86, 79] width 37 height 13
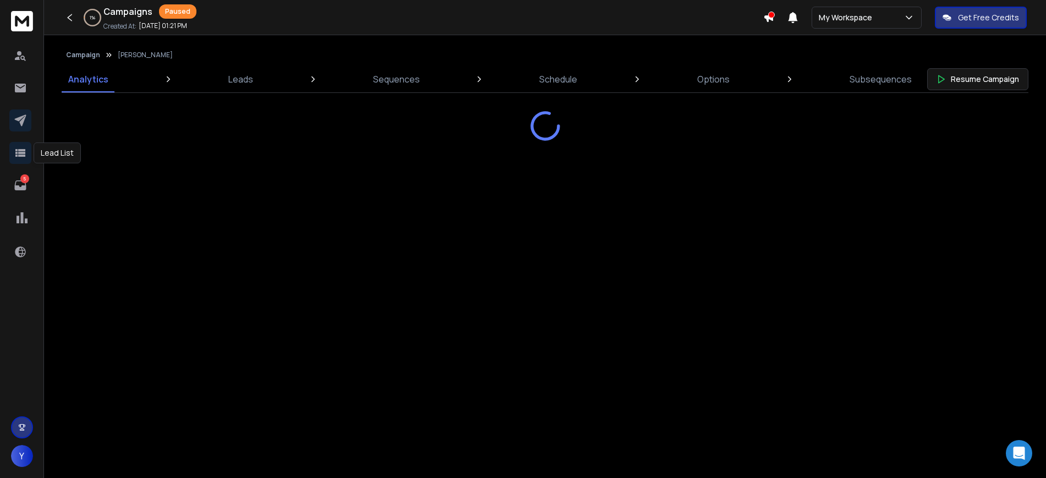
click at [24, 146] on icon at bounding box center [20, 152] width 13 height 13
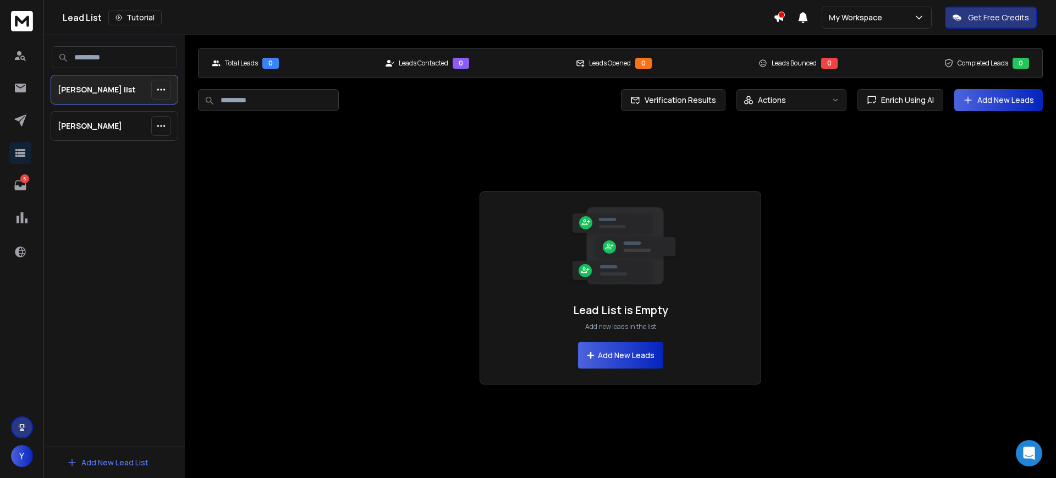
click at [80, 127] on p "[PERSON_NAME]" at bounding box center [90, 125] width 64 height 11
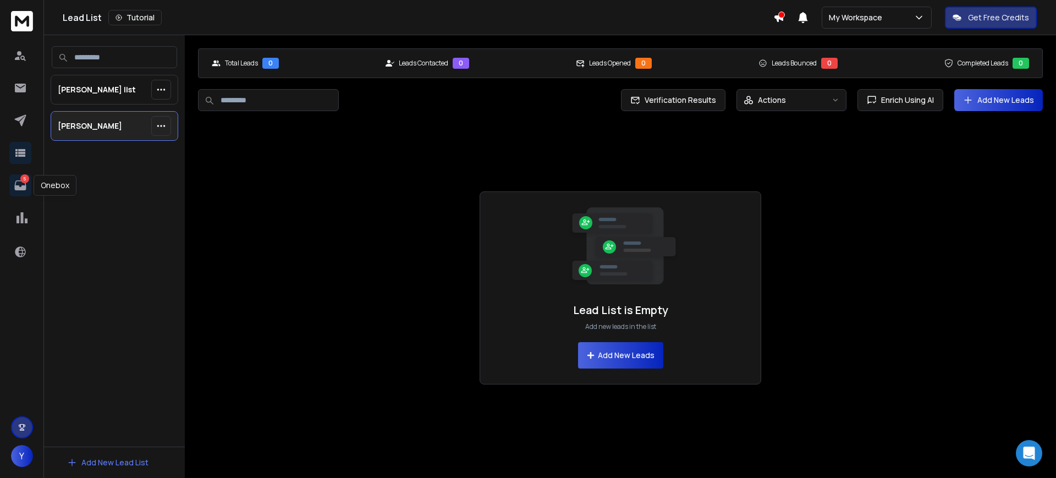
click at [20, 180] on p "5" at bounding box center [24, 178] width 9 height 9
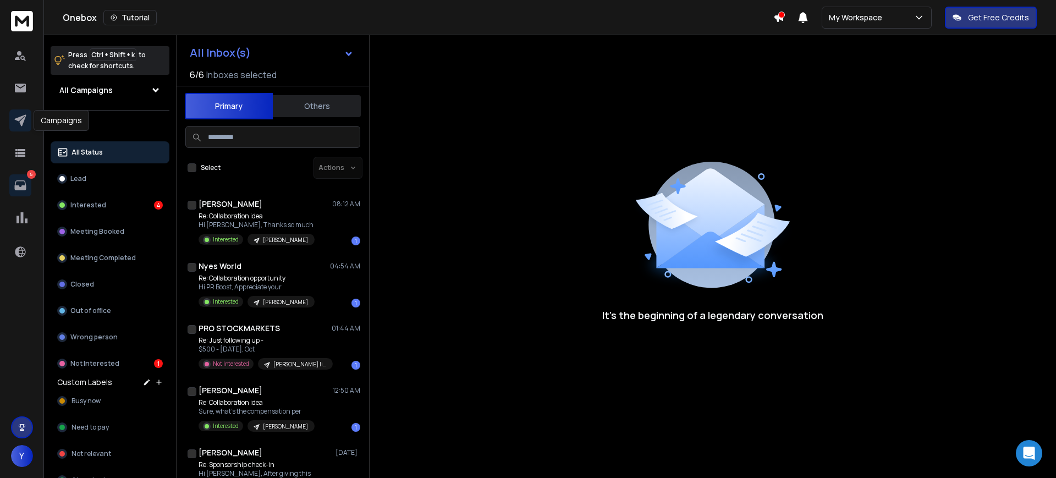
click at [20, 123] on icon at bounding box center [20, 120] width 13 height 13
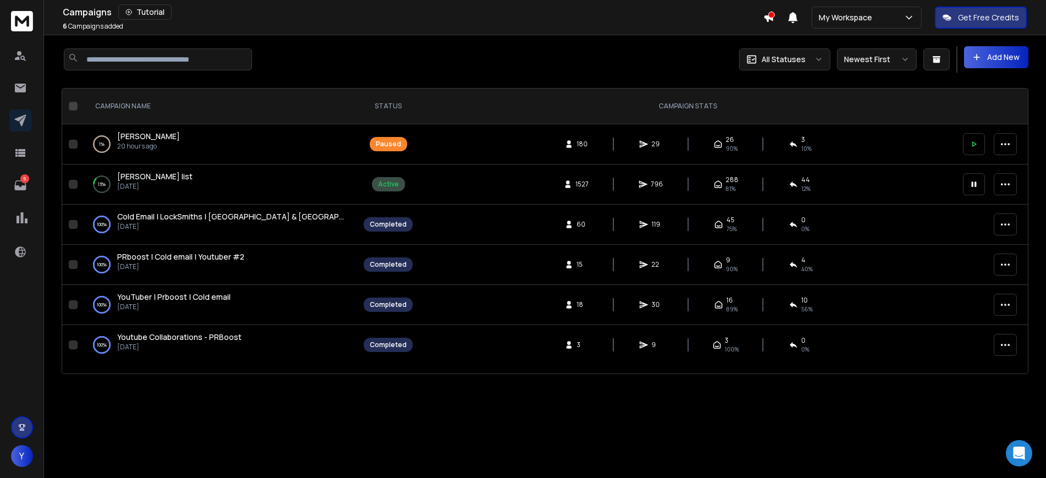
click at [224, 180] on div "13 % [PERSON_NAME] list [DATE]" at bounding box center [219, 184] width 253 height 26
